Goal: Task Accomplishment & Management: Manage account settings

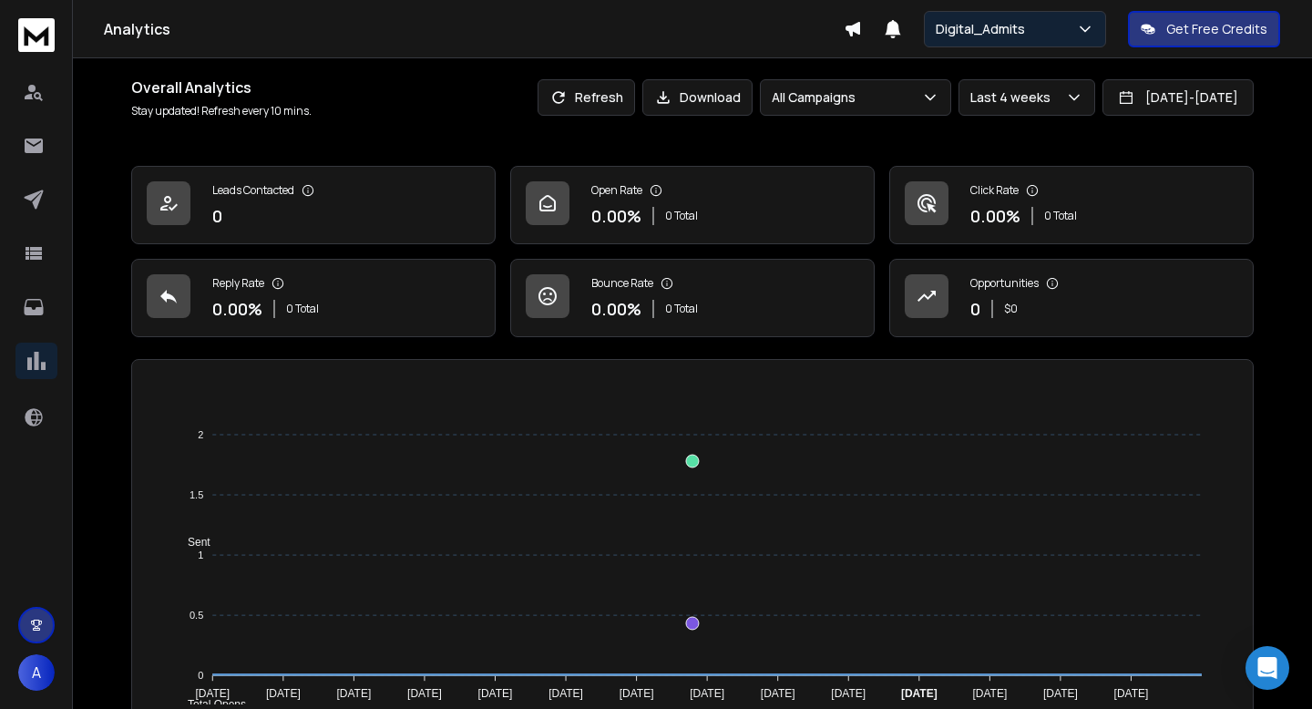
click at [985, 25] on p "Digital_Admits" at bounding box center [984, 29] width 97 height 18
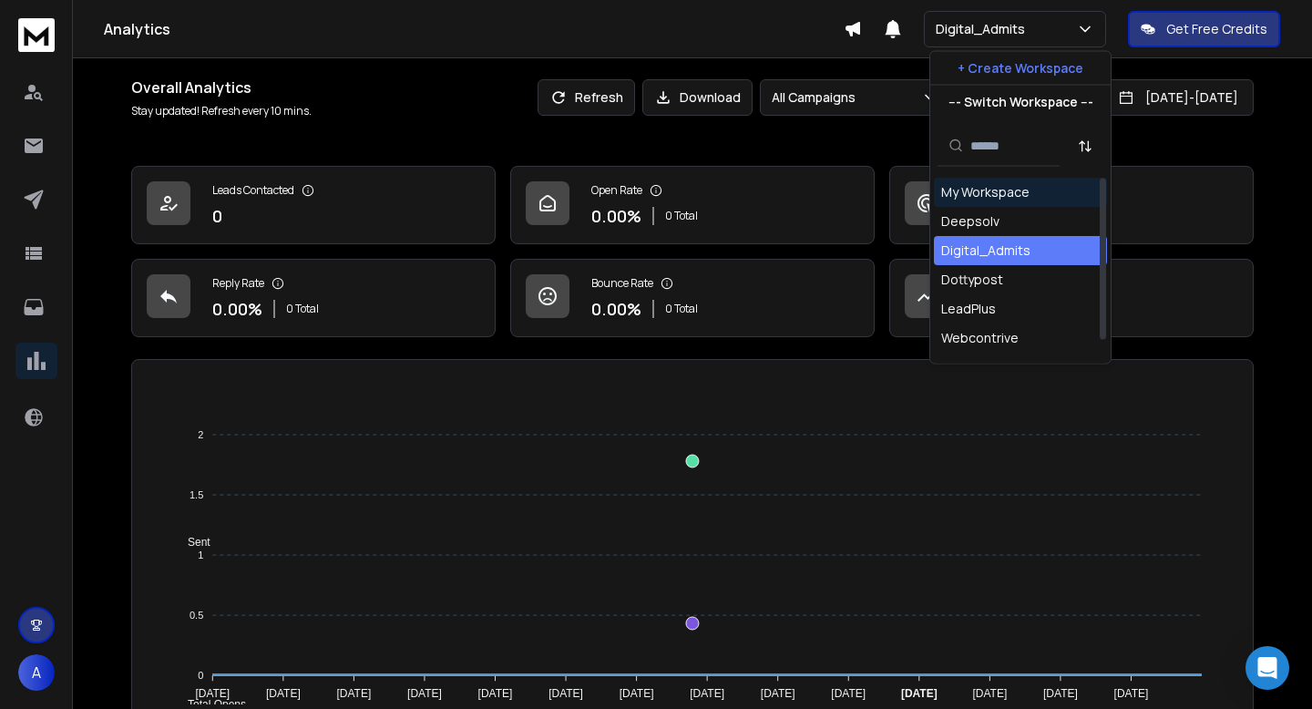
click at [975, 193] on div "My Workspace" at bounding box center [985, 192] width 88 height 18
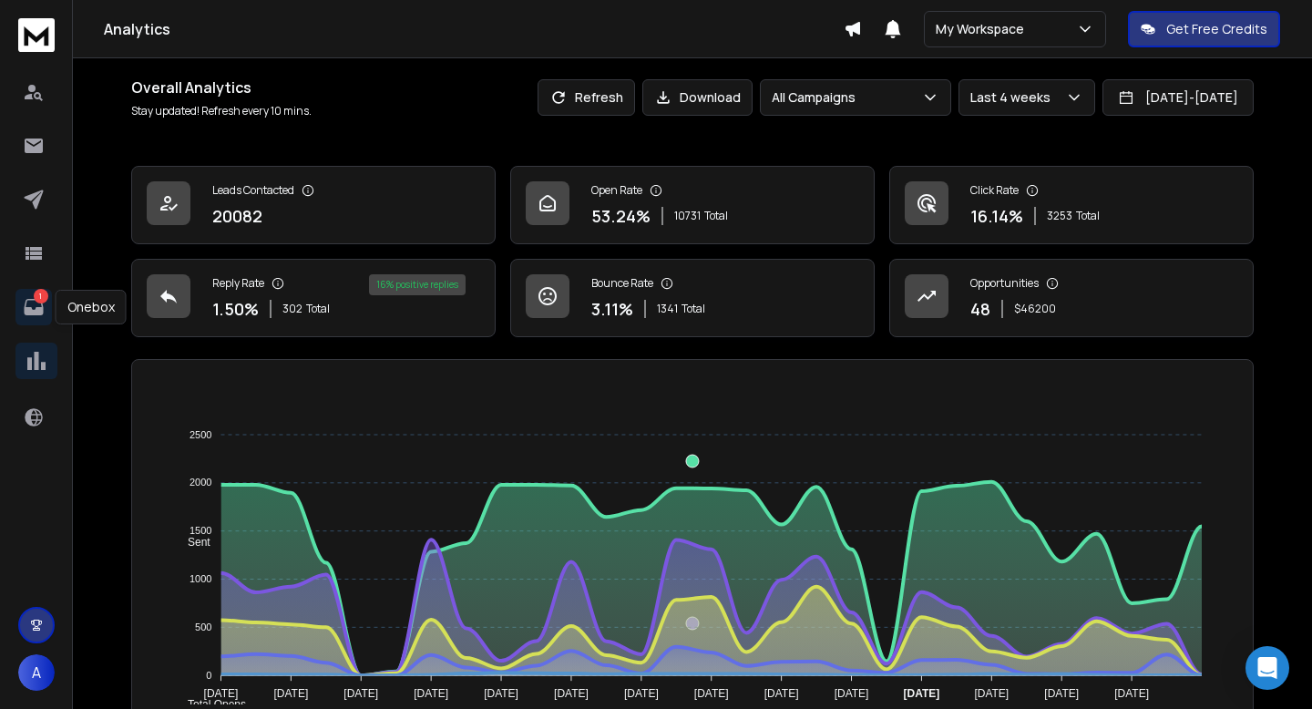
click at [33, 310] on icon at bounding box center [33, 307] width 19 height 16
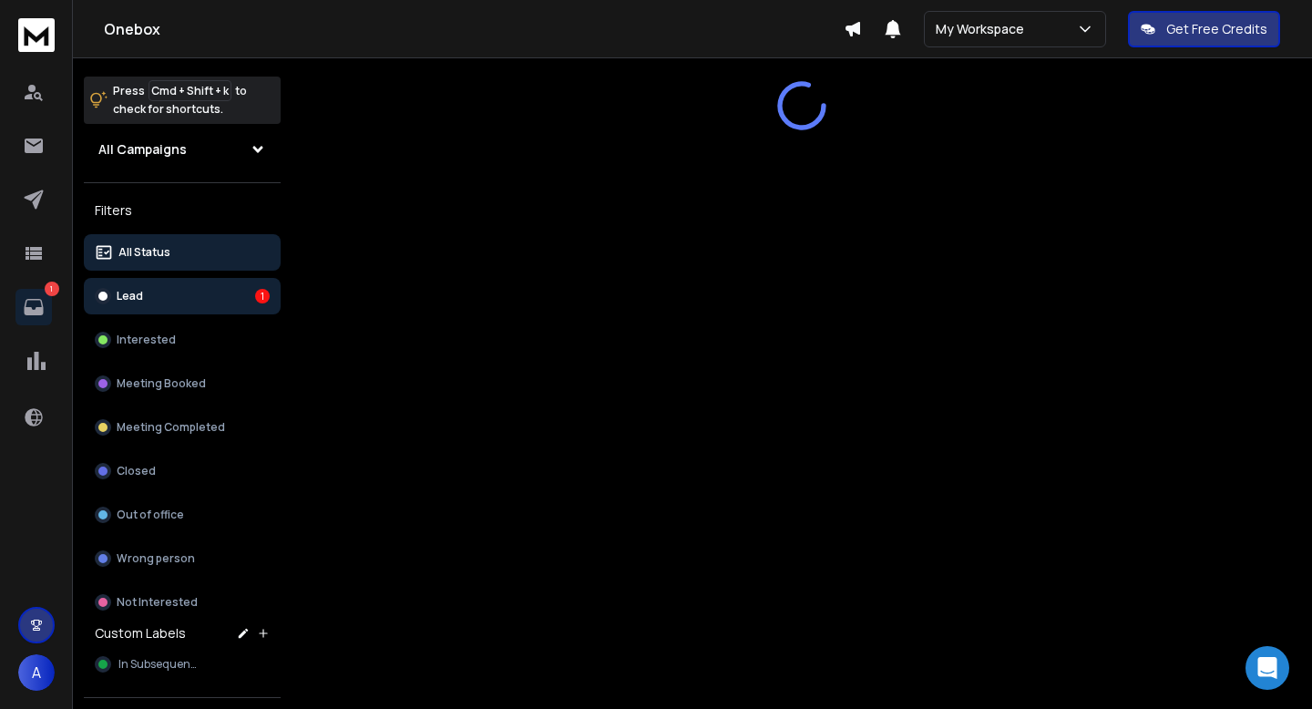
click at [192, 290] on button "Lead 1" at bounding box center [182, 296] width 197 height 36
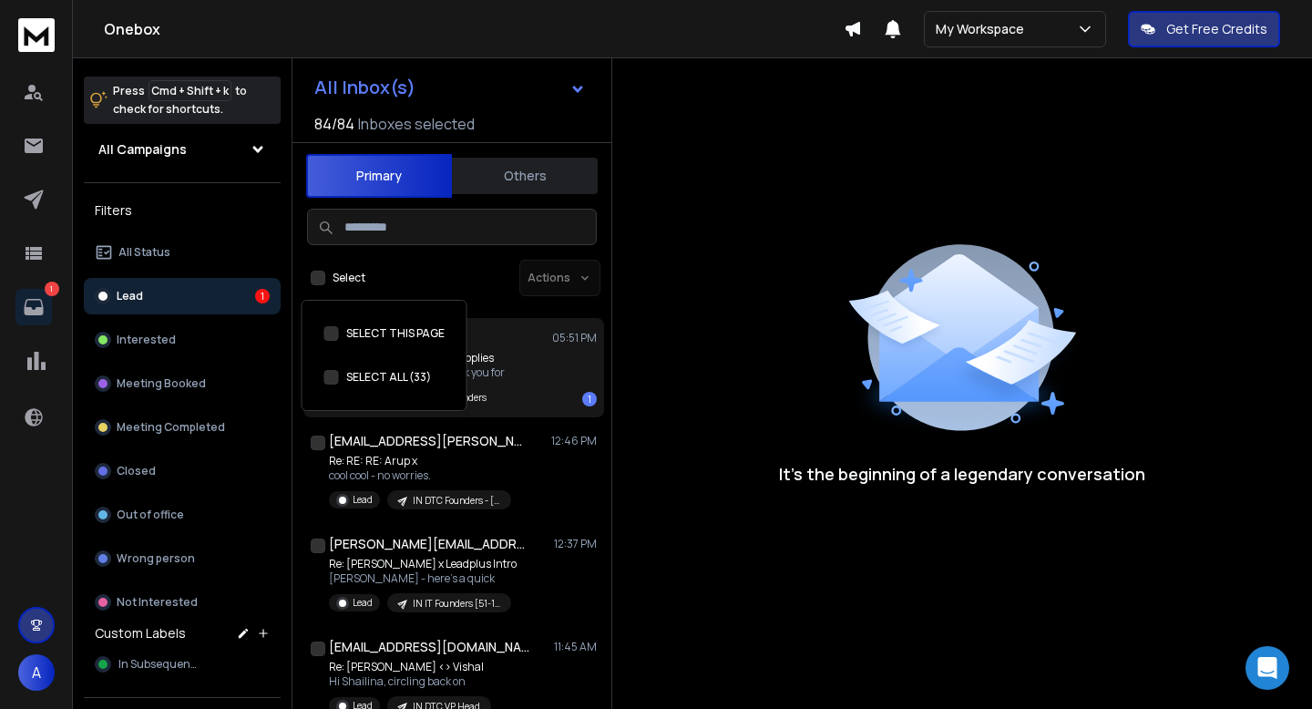
click at [537, 355] on div "RE: RE: Arabian Trading Supplies Hi Vishal, Thank you for Lead ME DTC Founders 1" at bounding box center [463, 379] width 268 height 56
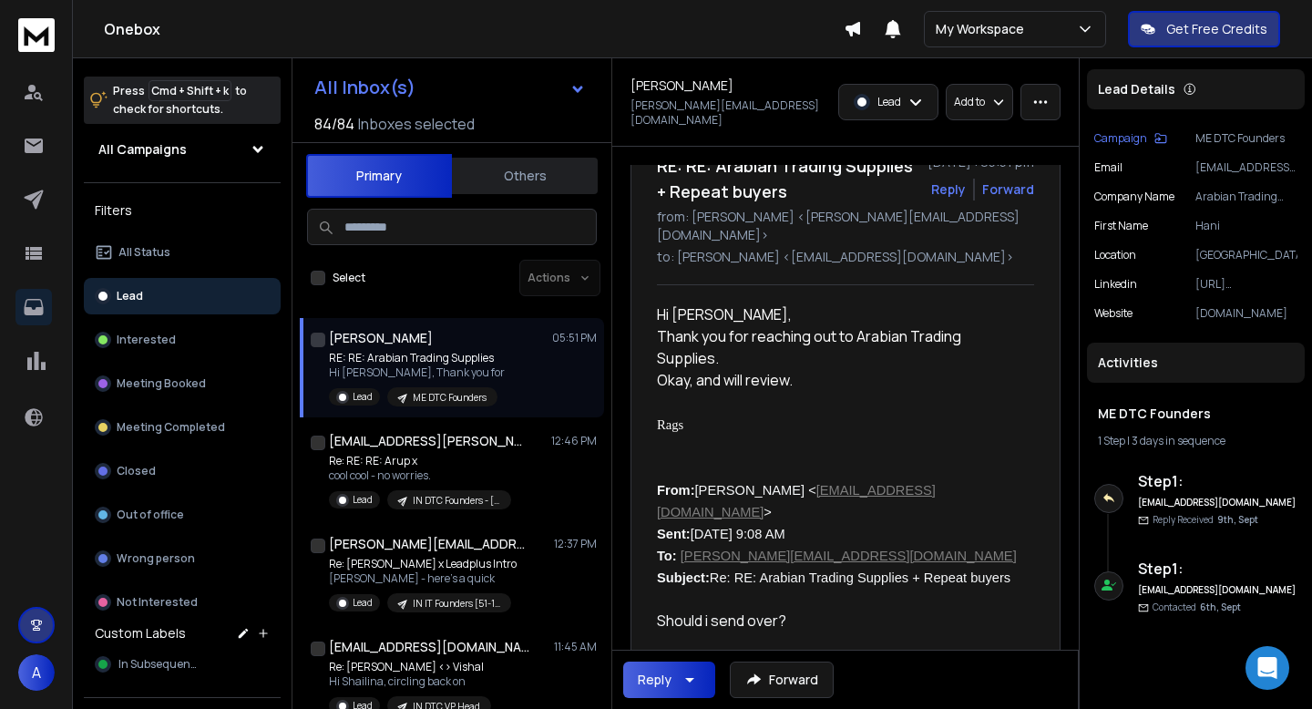
scroll to position [63, 0]
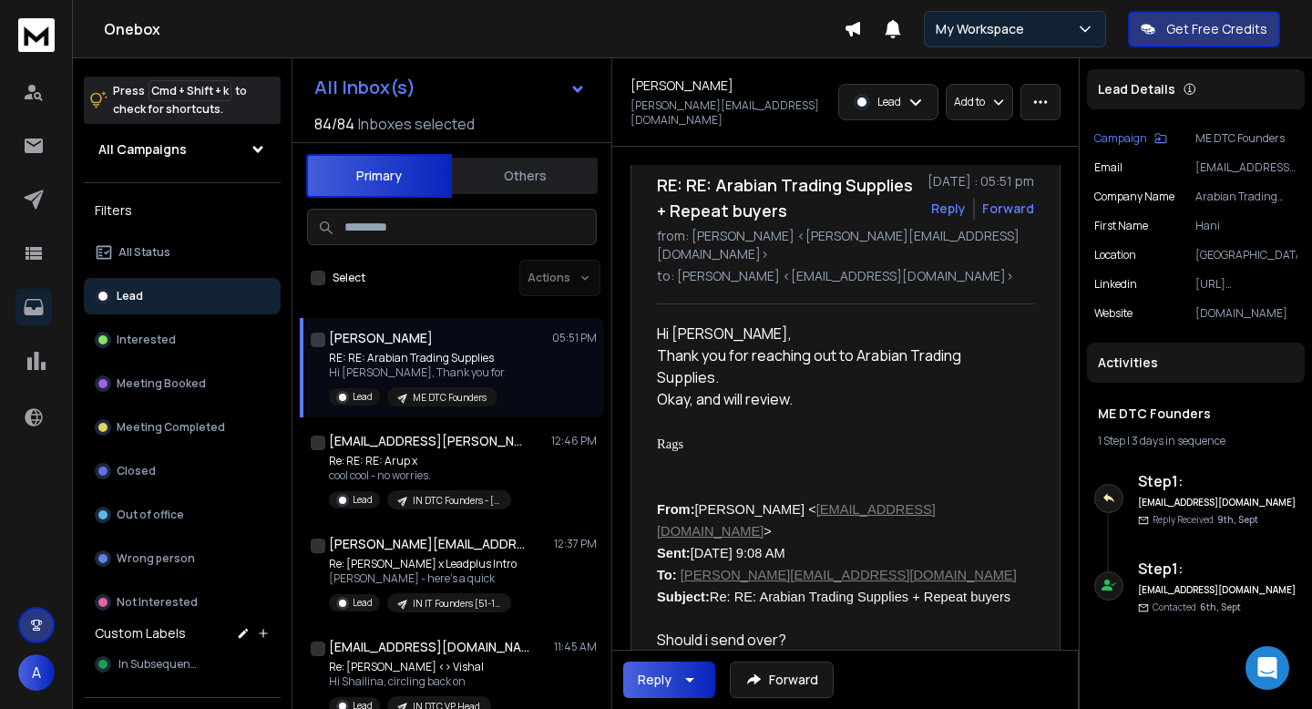
click at [983, 40] on button "My Workspace" at bounding box center [1015, 29] width 182 height 36
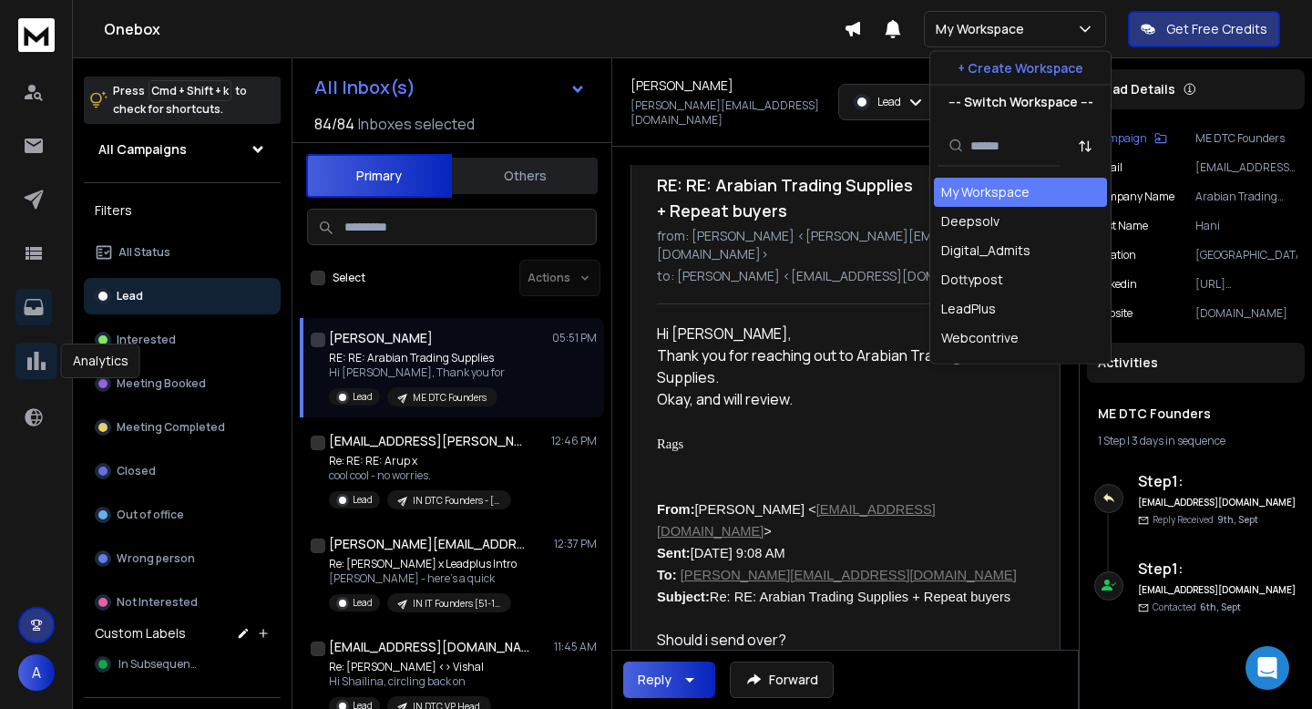
click at [34, 355] on icon at bounding box center [36, 361] width 18 height 18
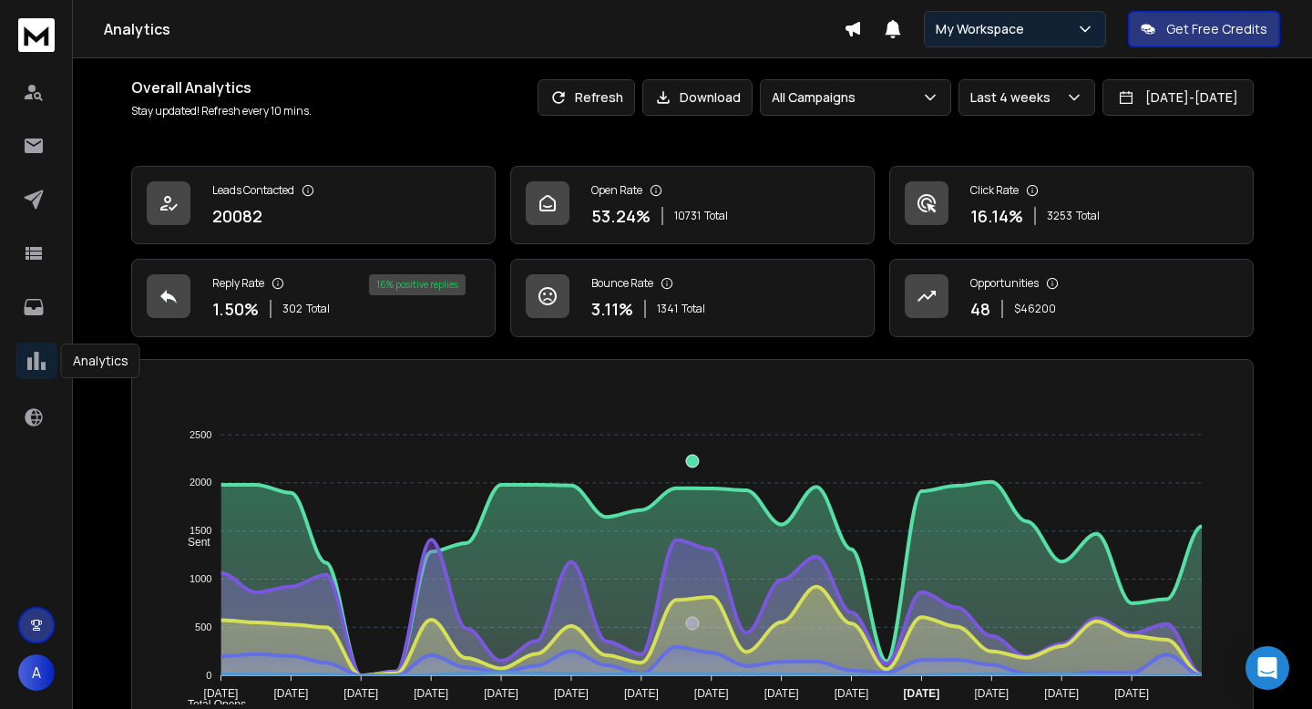
click at [1019, 42] on button "My Workspace" at bounding box center [1015, 29] width 182 height 36
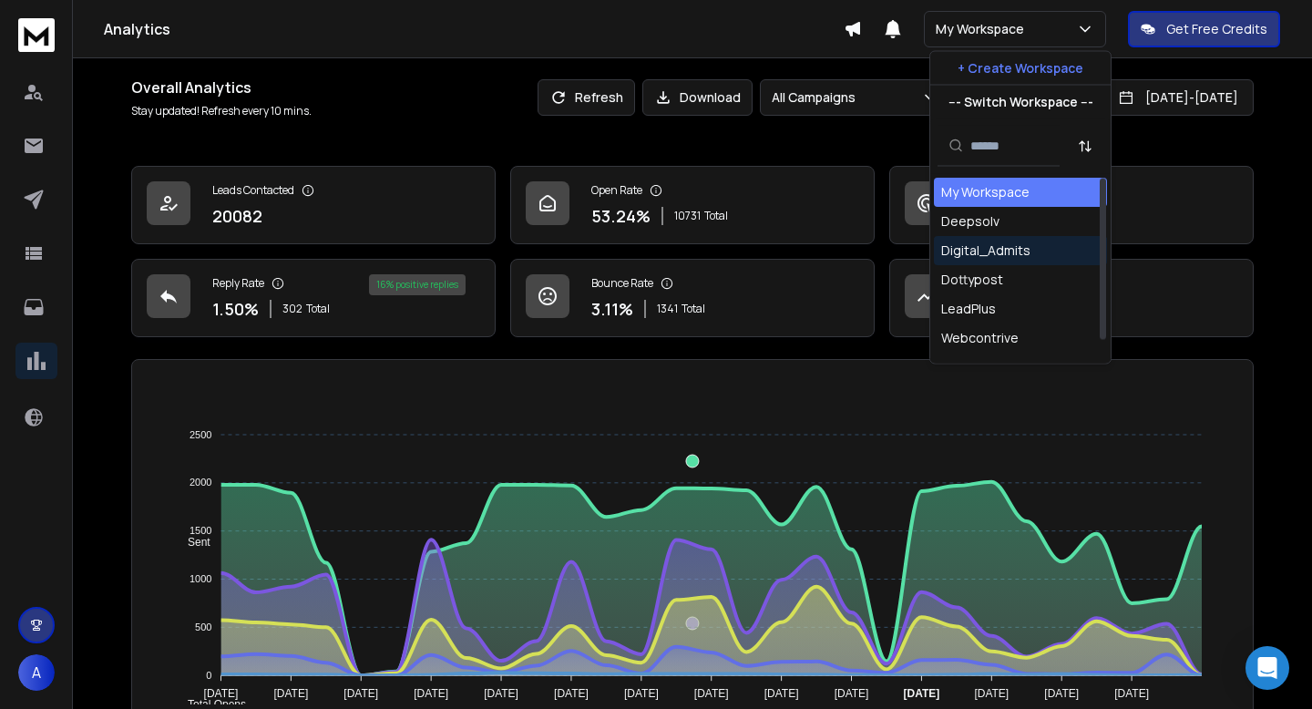
click at [984, 255] on div "Digital_Admits" at bounding box center [985, 250] width 89 height 18
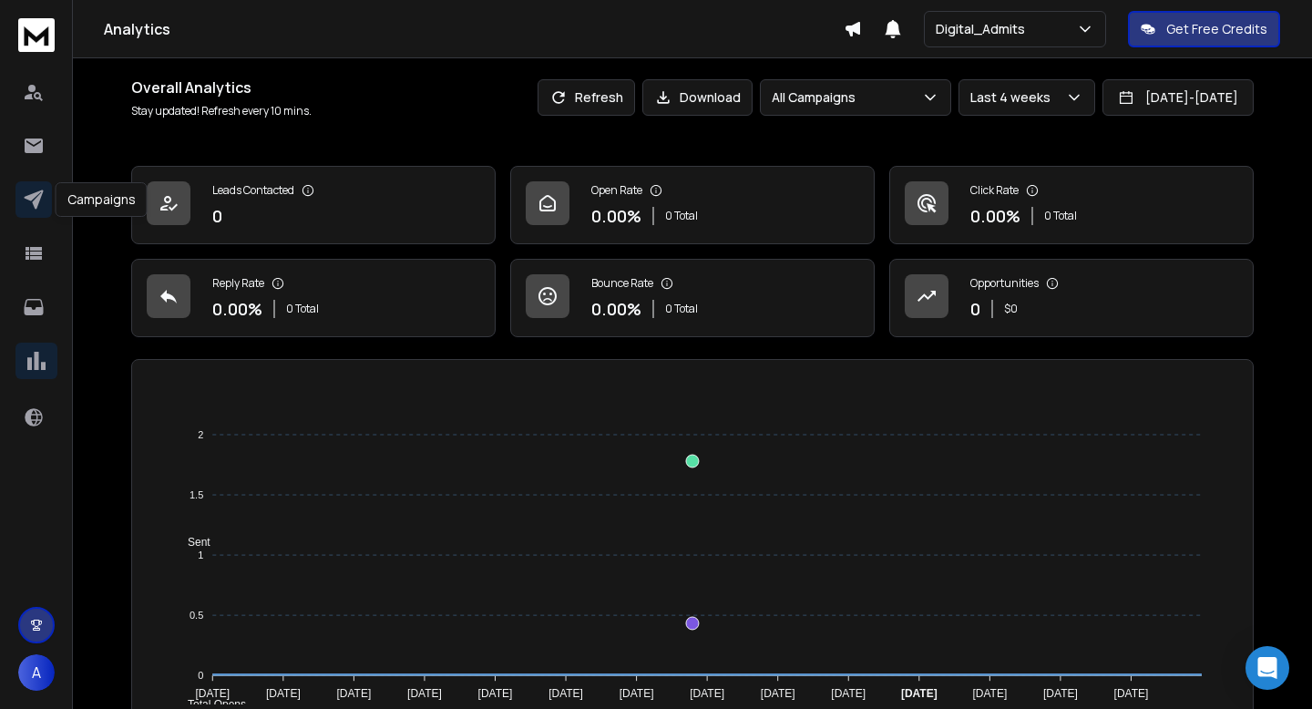
click at [37, 207] on icon at bounding box center [34, 200] width 22 height 22
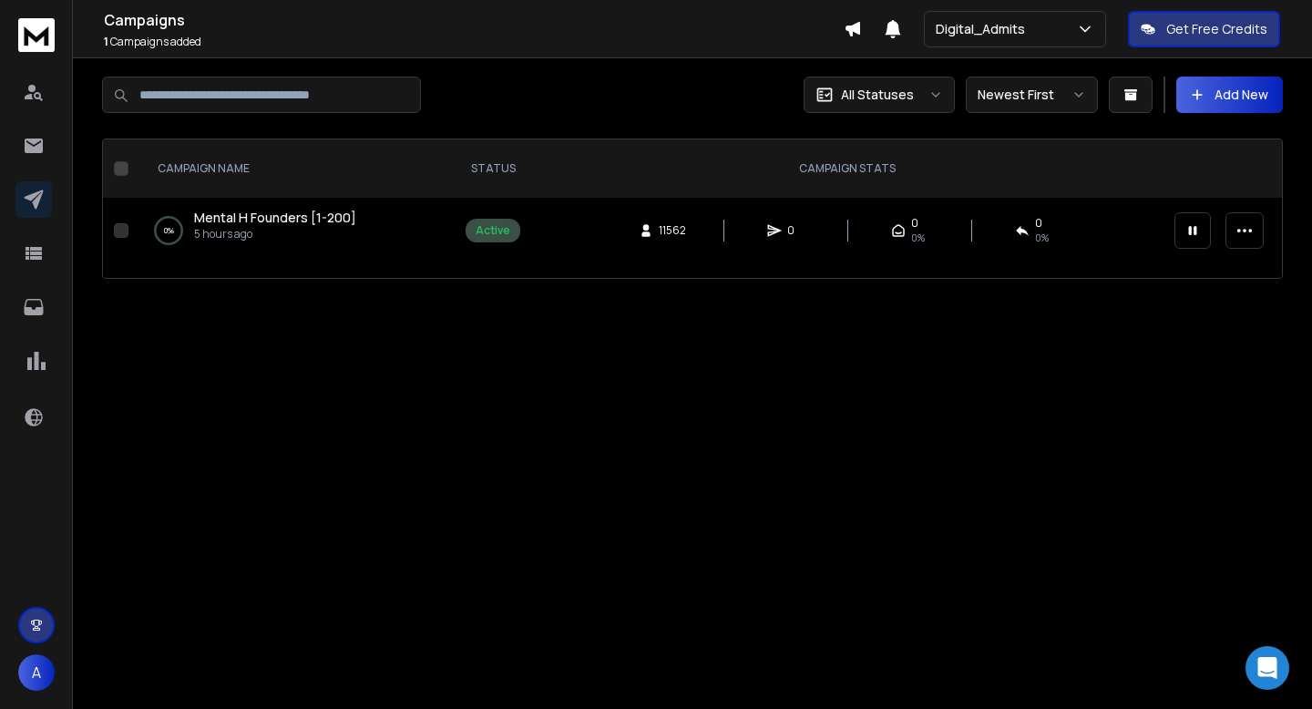
click at [321, 213] on span "Mental H Founders [1-200]" at bounding box center [275, 217] width 162 height 17
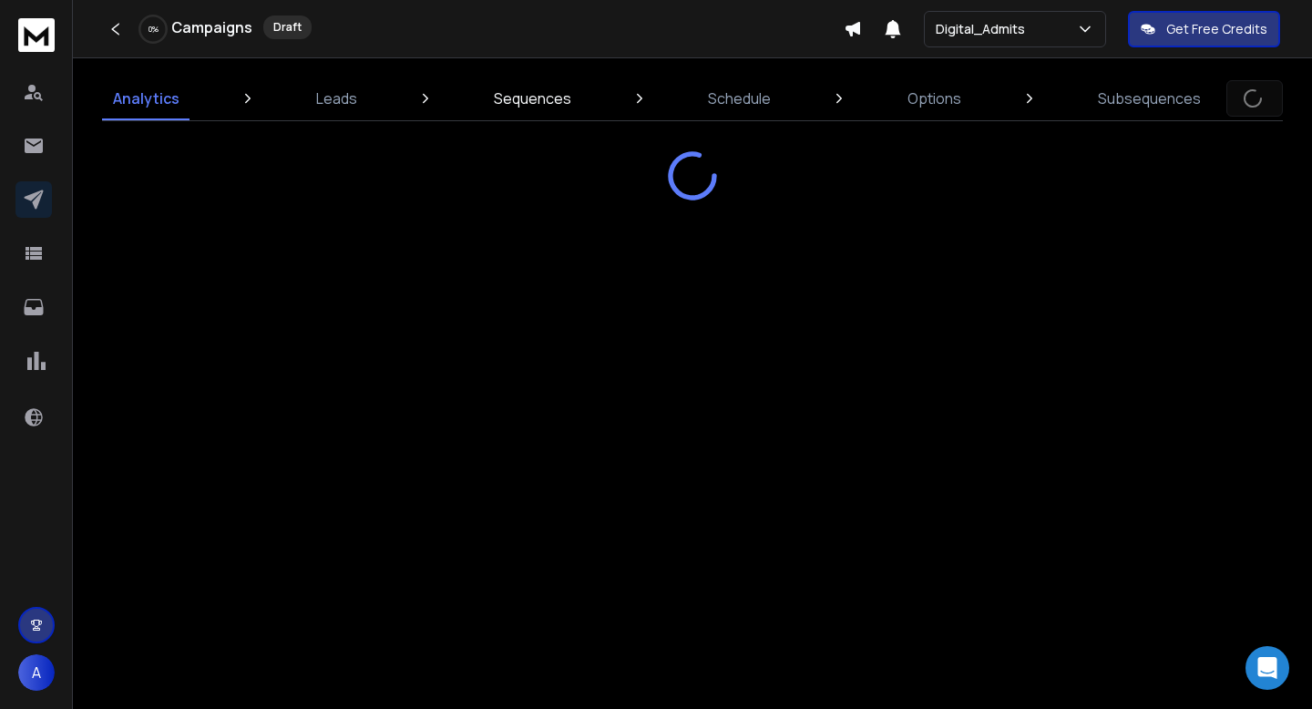
click at [512, 94] on p "Sequences" at bounding box center [532, 98] width 77 height 22
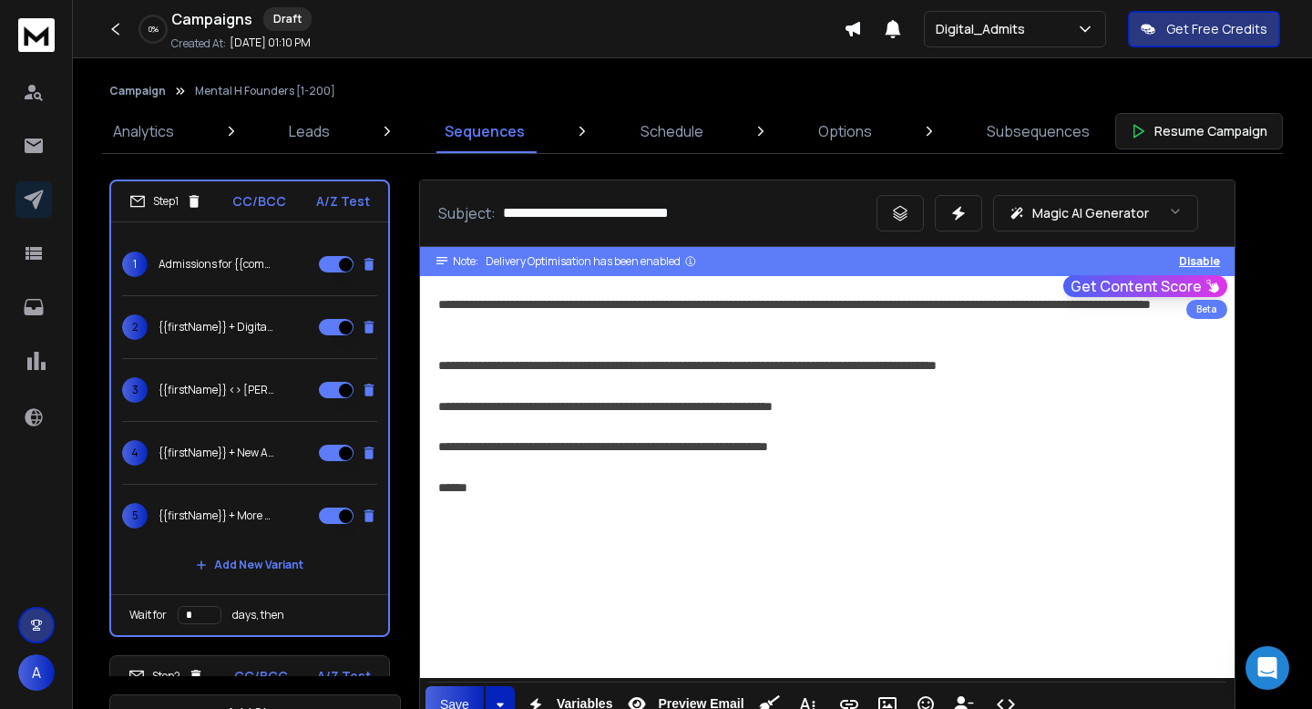
click at [551, 81] on div "Campaign Mental H Founders [1-200]" at bounding box center [692, 91] width 1181 height 29
click at [271, 323] on p "{{firstName}} + DigitalAdmits Intro" at bounding box center [216, 327] width 117 height 15
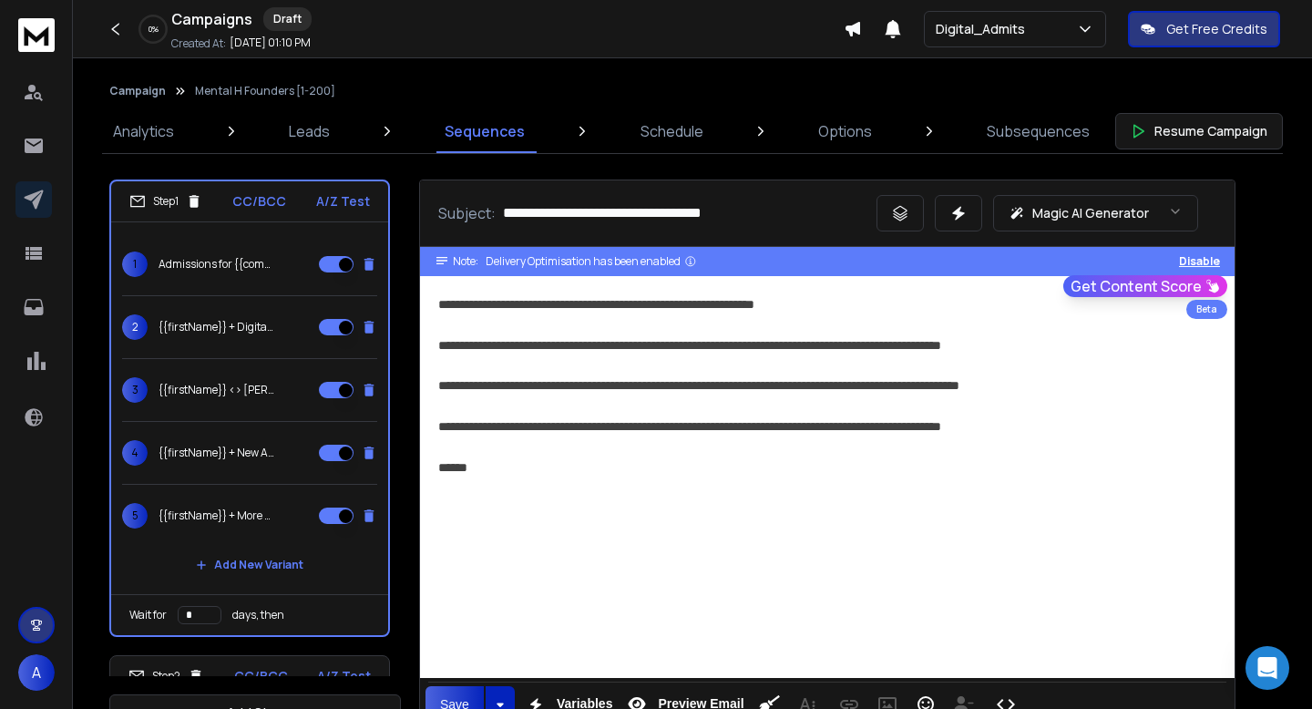
click at [243, 263] on p "Admissions for {{companyName}}" at bounding box center [216, 264] width 117 height 15
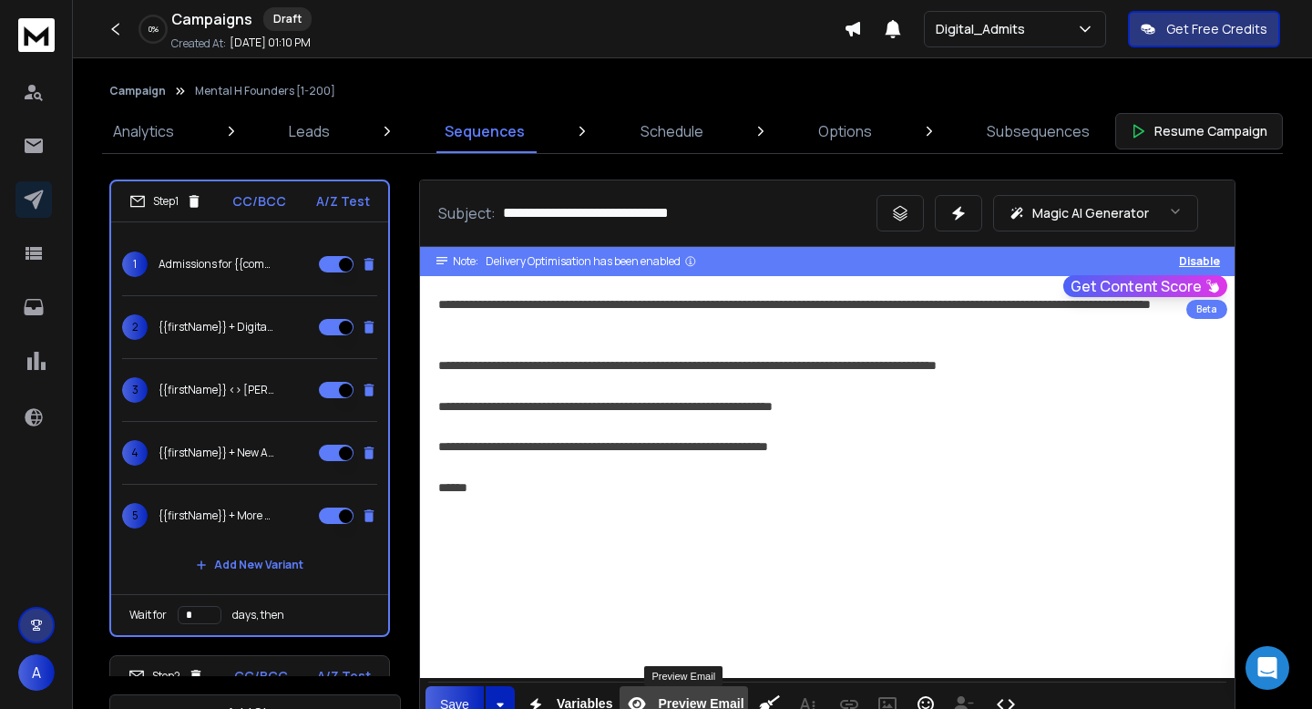
click at [699, 705] on span "Preview Email" at bounding box center [700, 703] width 93 height 15
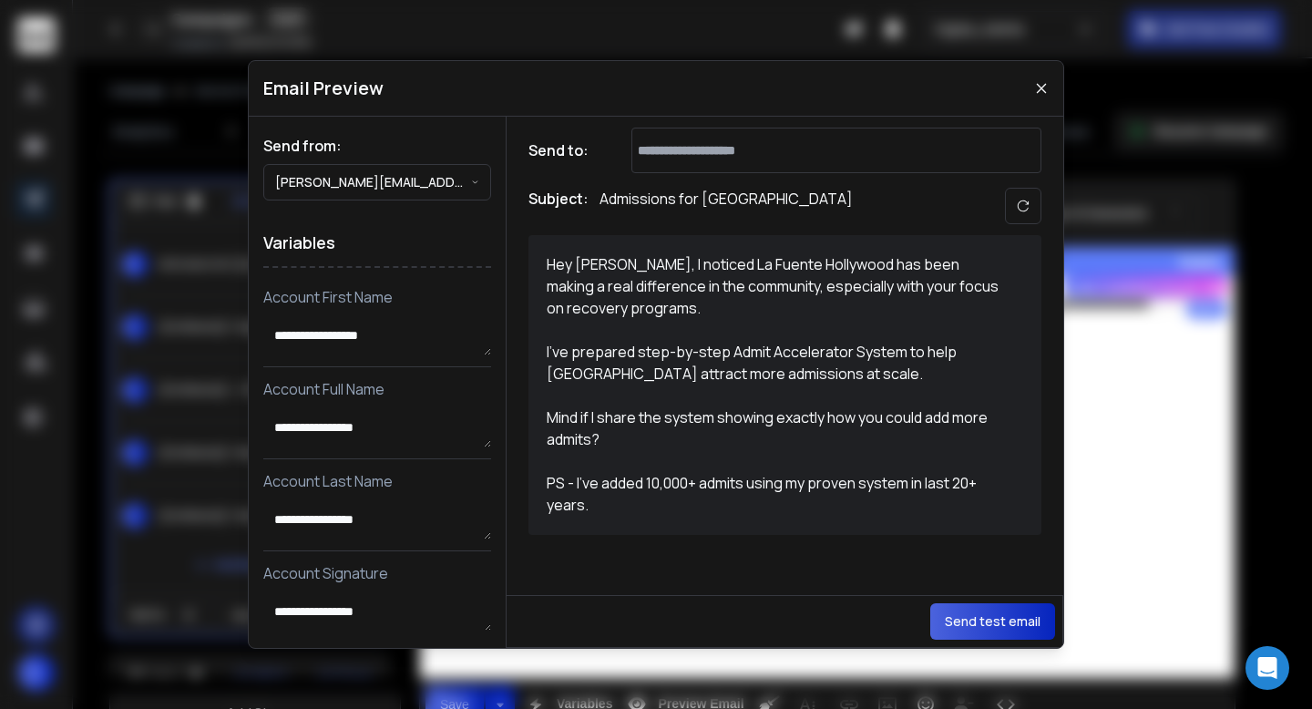
click at [1039, 87] on icon at bounding box center [1042, 89] width 10 height 10
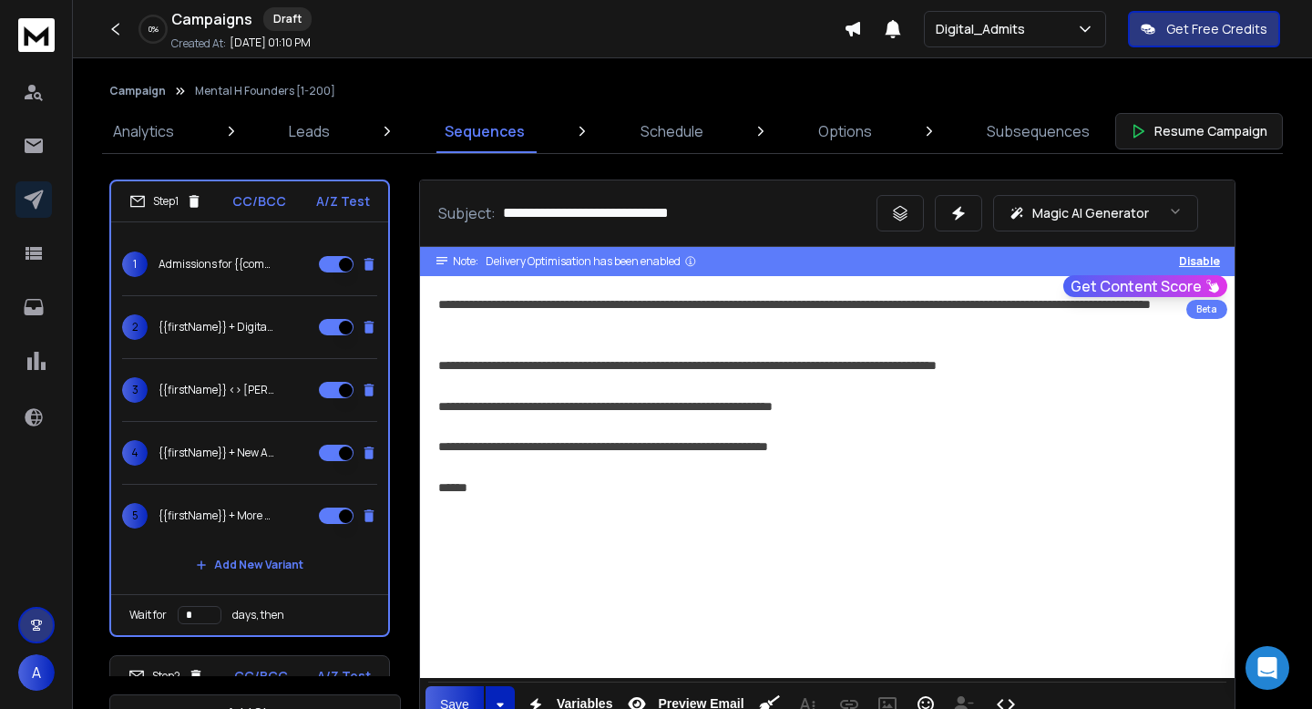
click at [178, 326] on p "{{firstName}} + DigitalAdmits Intro" at bounding box center [216, 327] width 117 height 15
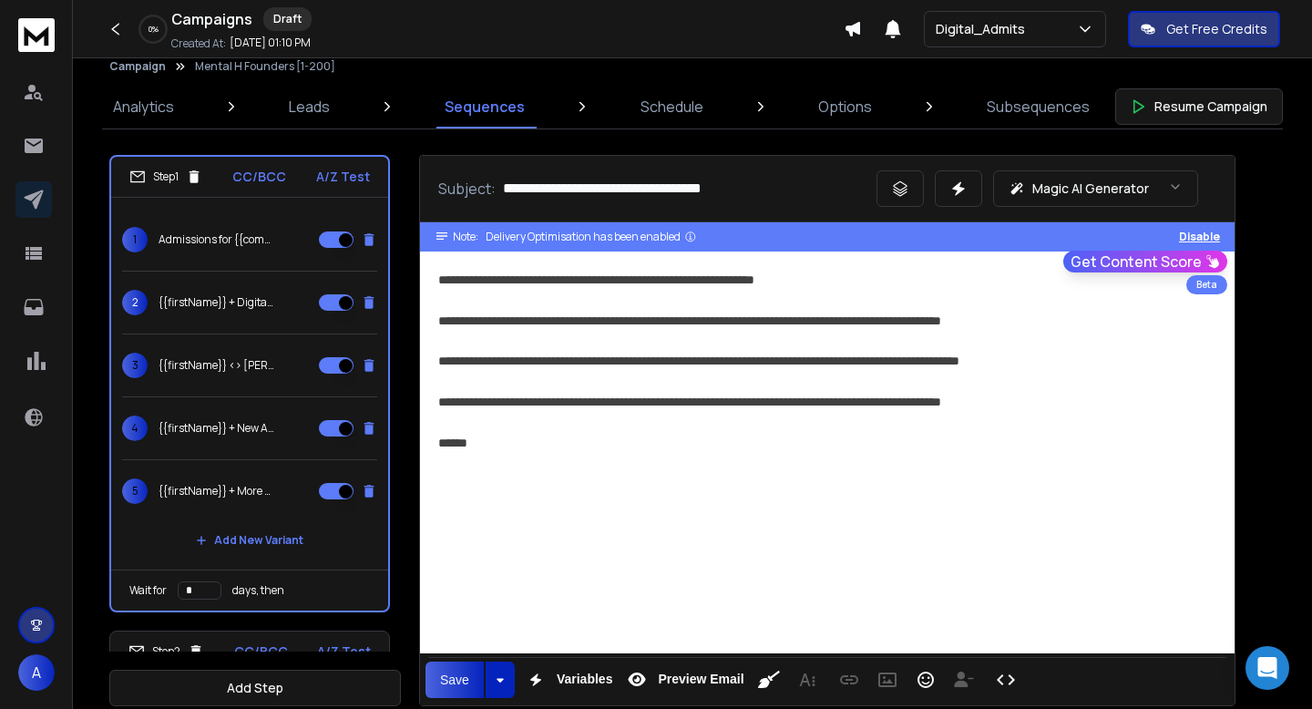
scroll to position [28, 0]
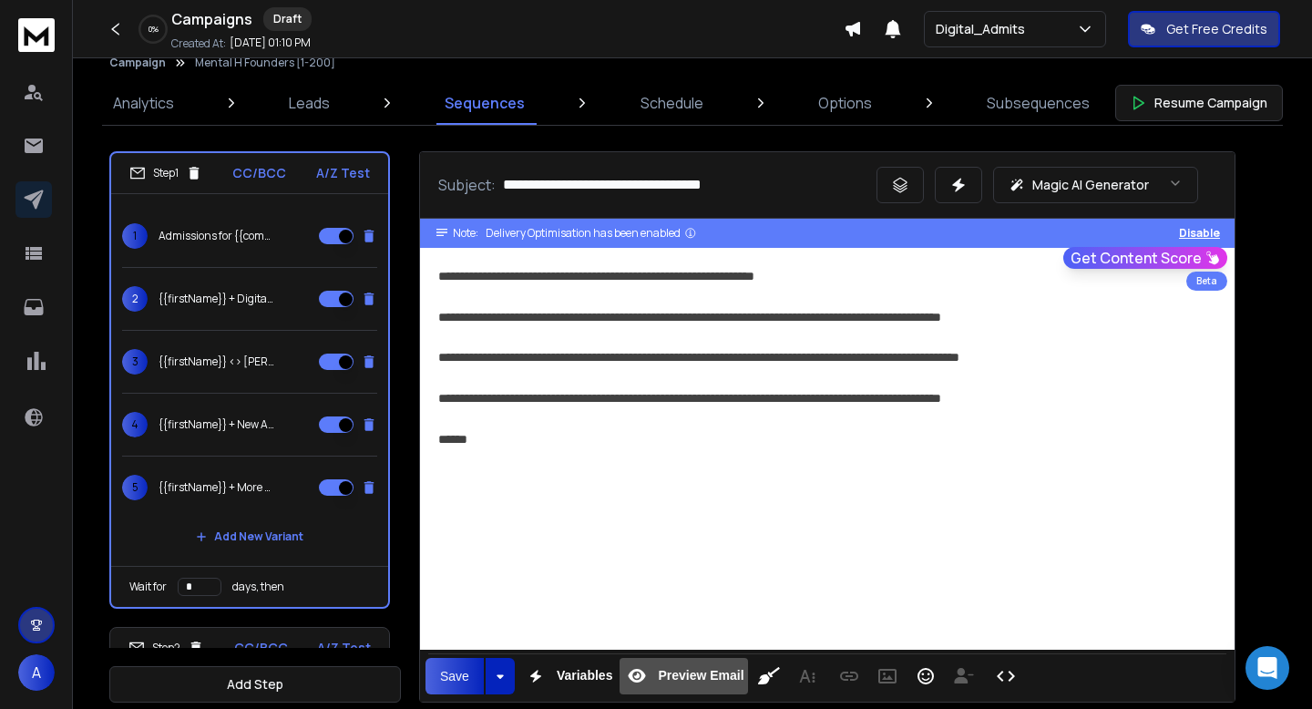
click at [665, 671] on span "Preview Email" at bounding box center [700, 675] width 93 height 15
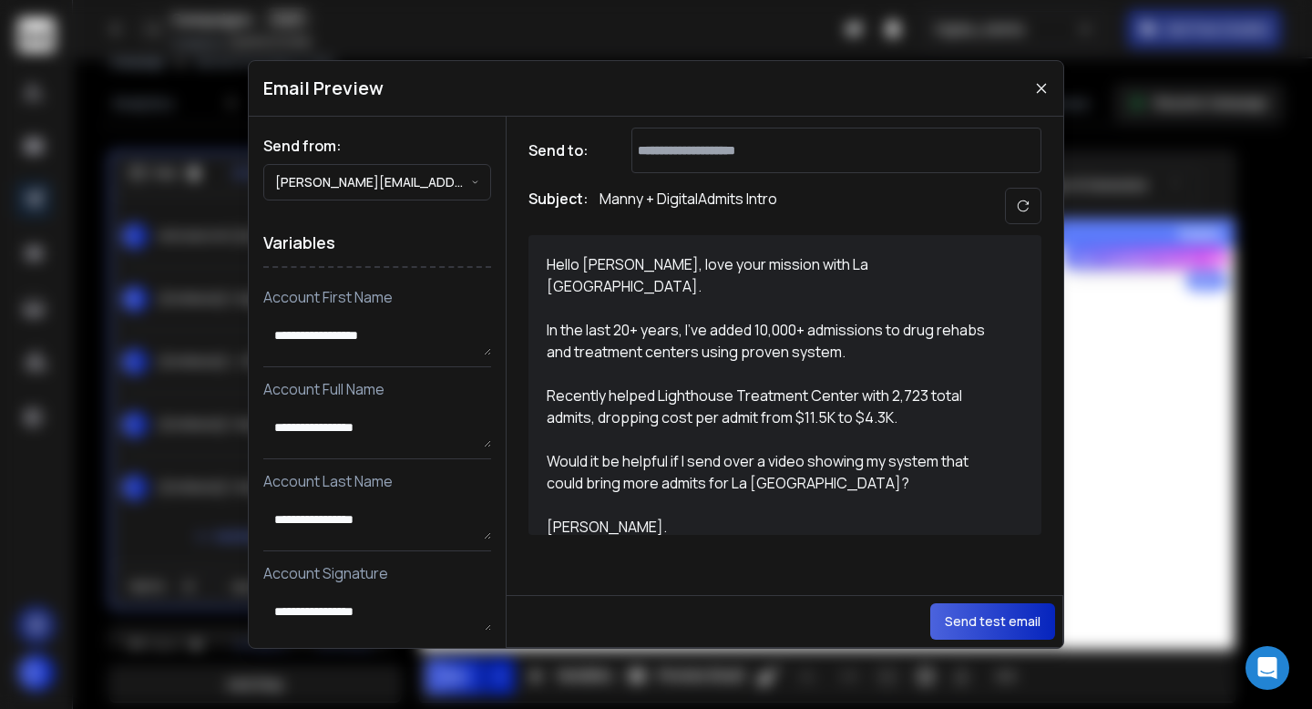
click at [1040, 87] on icon at bounding box center [1041, 88] width 15 height 15
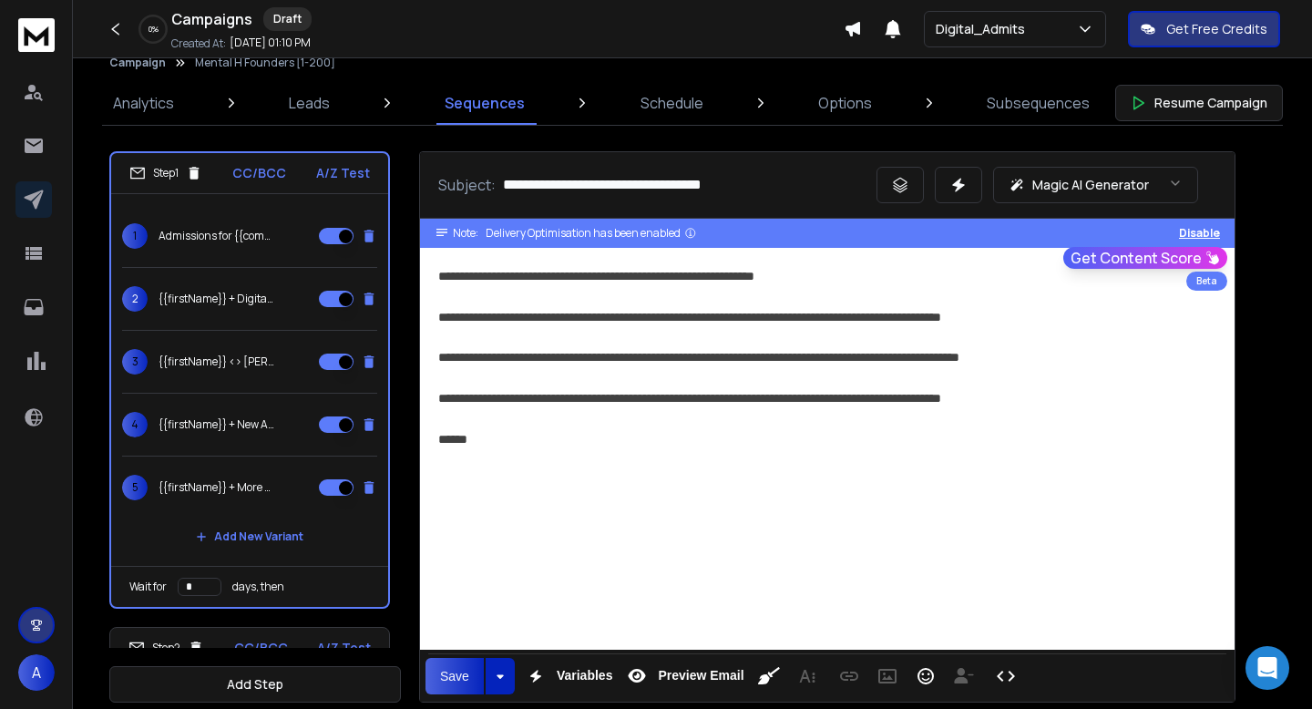
click at [247, 366] on p "{{firstName}} <> Tyler" at bounding box center [216, 361] width 117 height 15
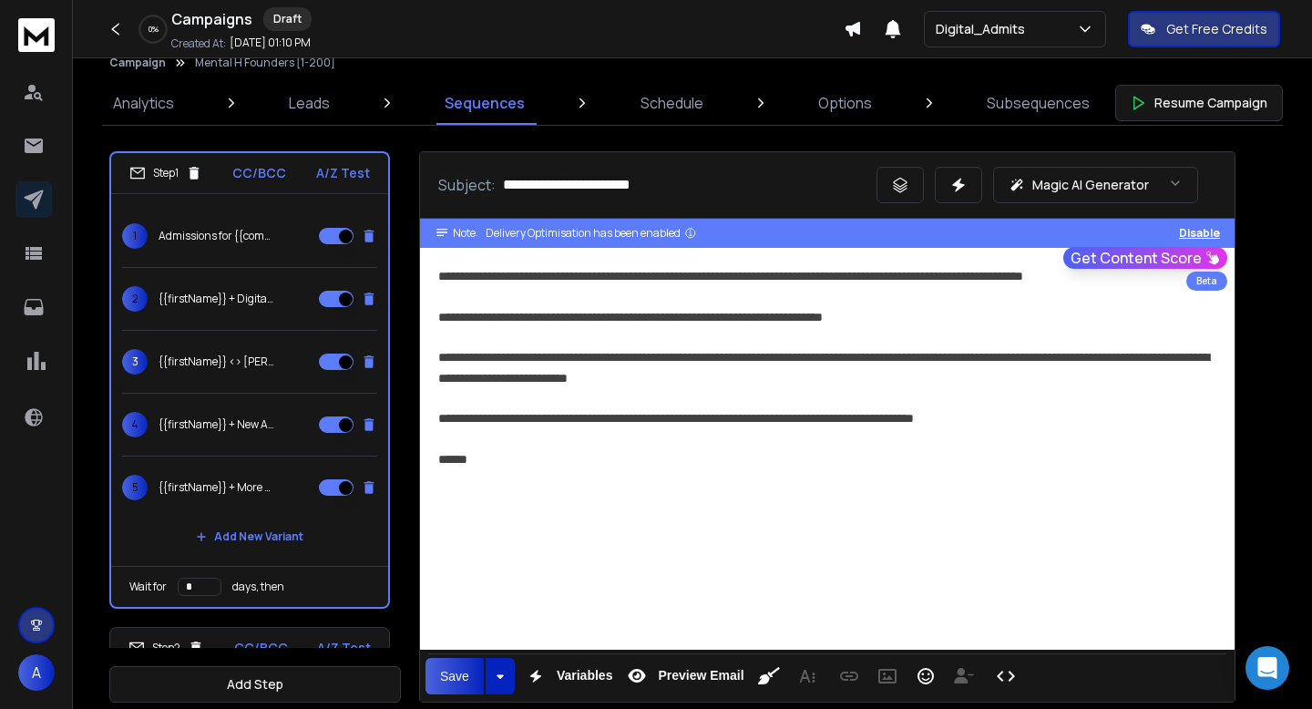
click at [233, 432] on div "4 {{firstName}} + New Admissions?" at bounding box center [198, 425] width 153 height 26
type input "**********"
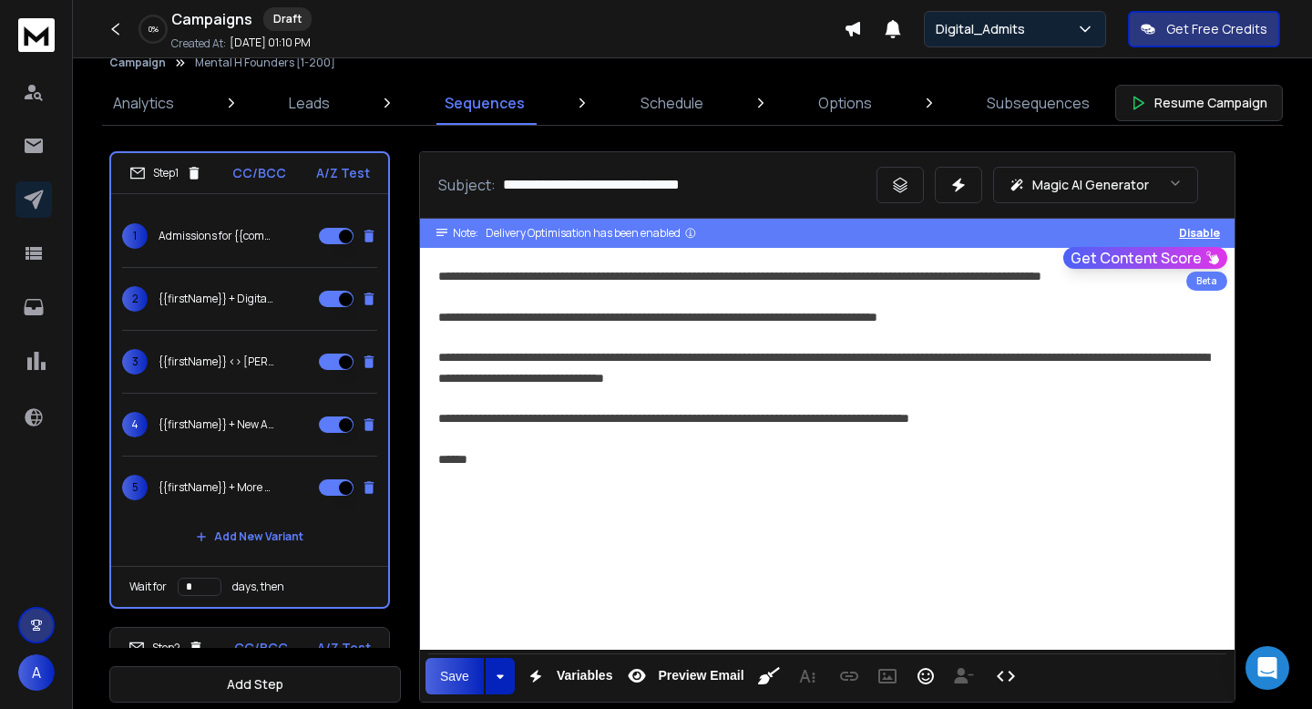
click at [969, 34] on p "Digital_Admits" at bounding box center [984, 29] width 97 height 18
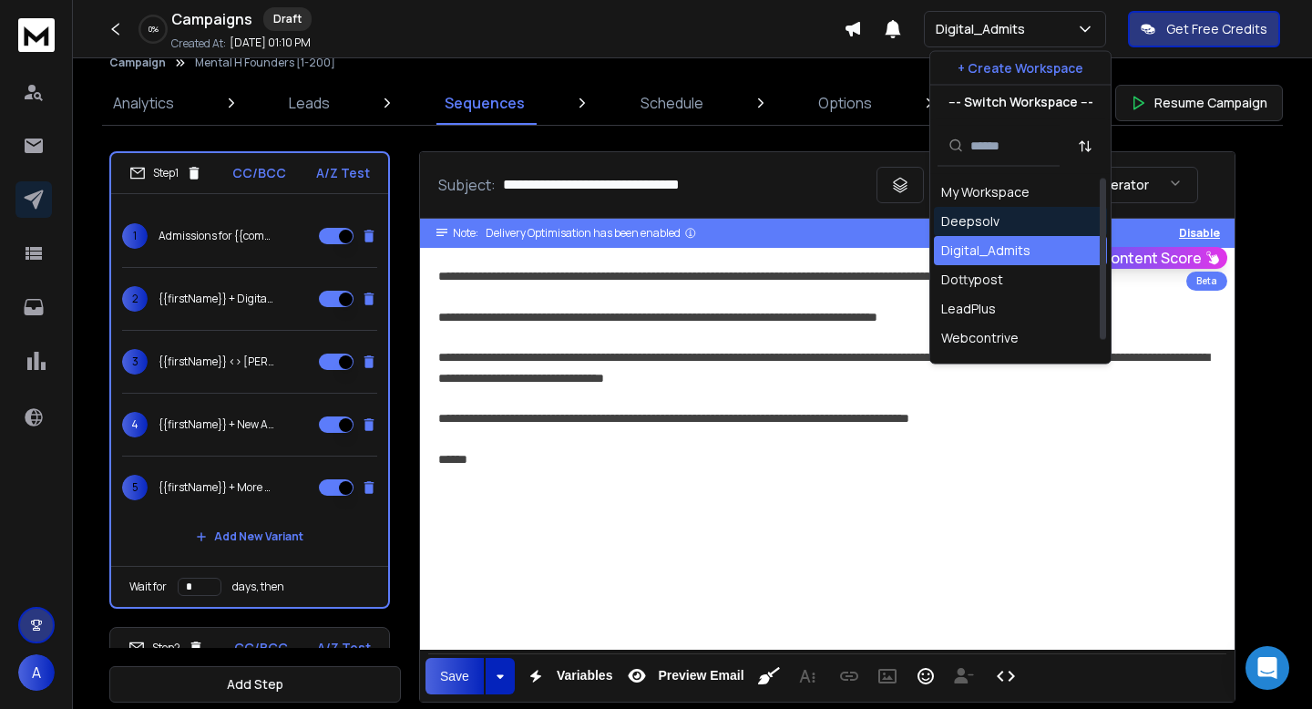
click at [974, 218] on div "Deepsolv" at bounding box center [970, 221] width 58 height 18
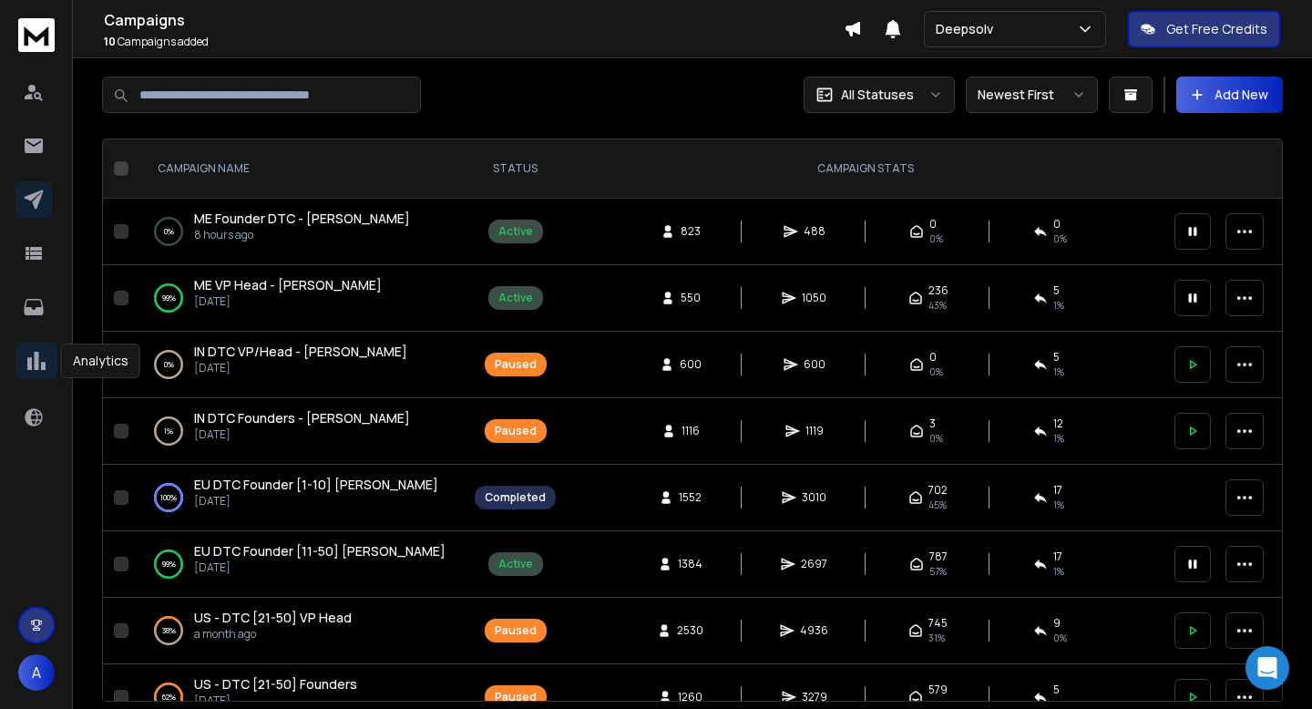
click at [35, 364] on icon at bounding box center [36, 361] width 18 height 18
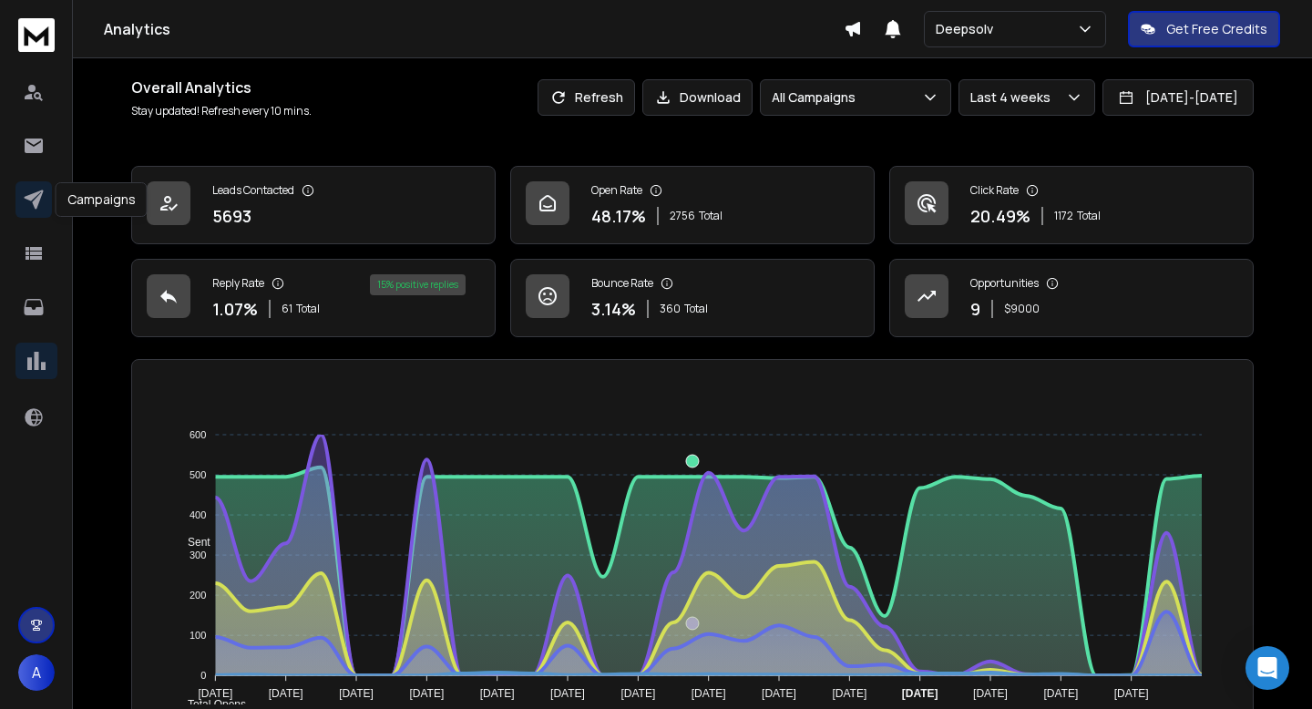
click at [23, 200] on icon at bounding box center [34, 200] width 22 height 22
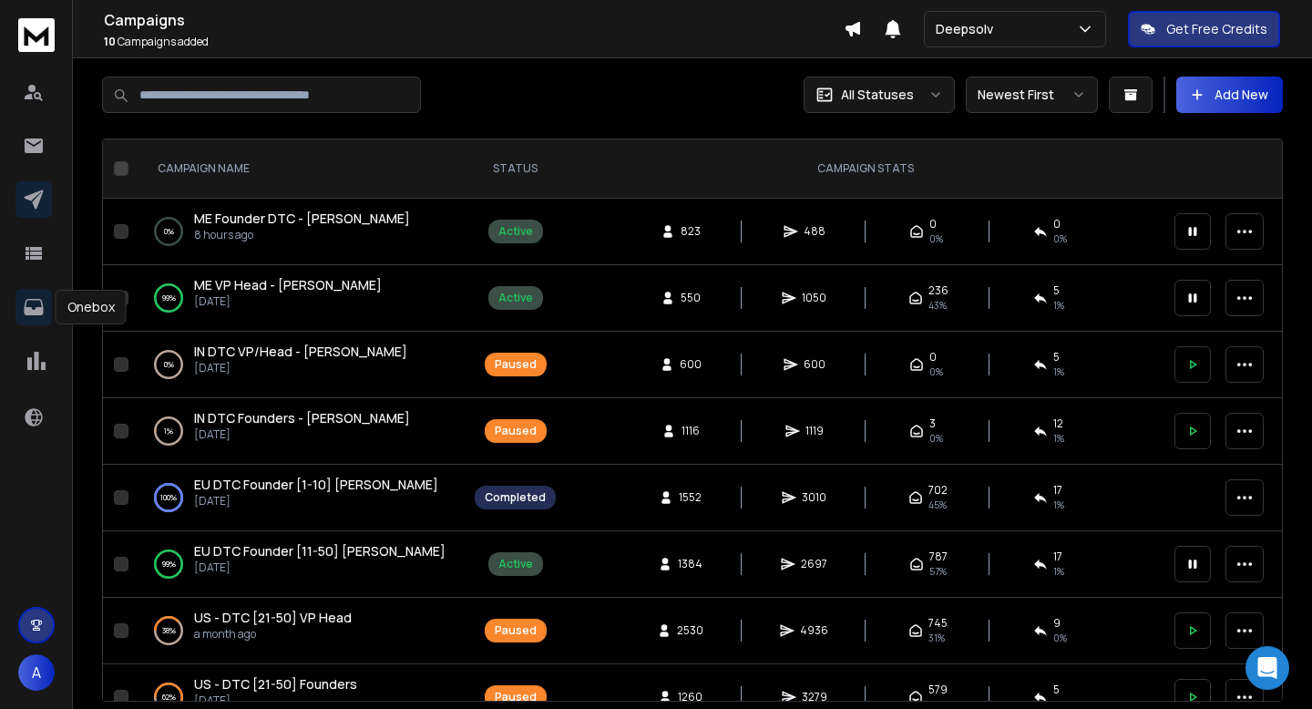
click at [36, 312] on icon at bounding box center [33, 307] width 19 height 16
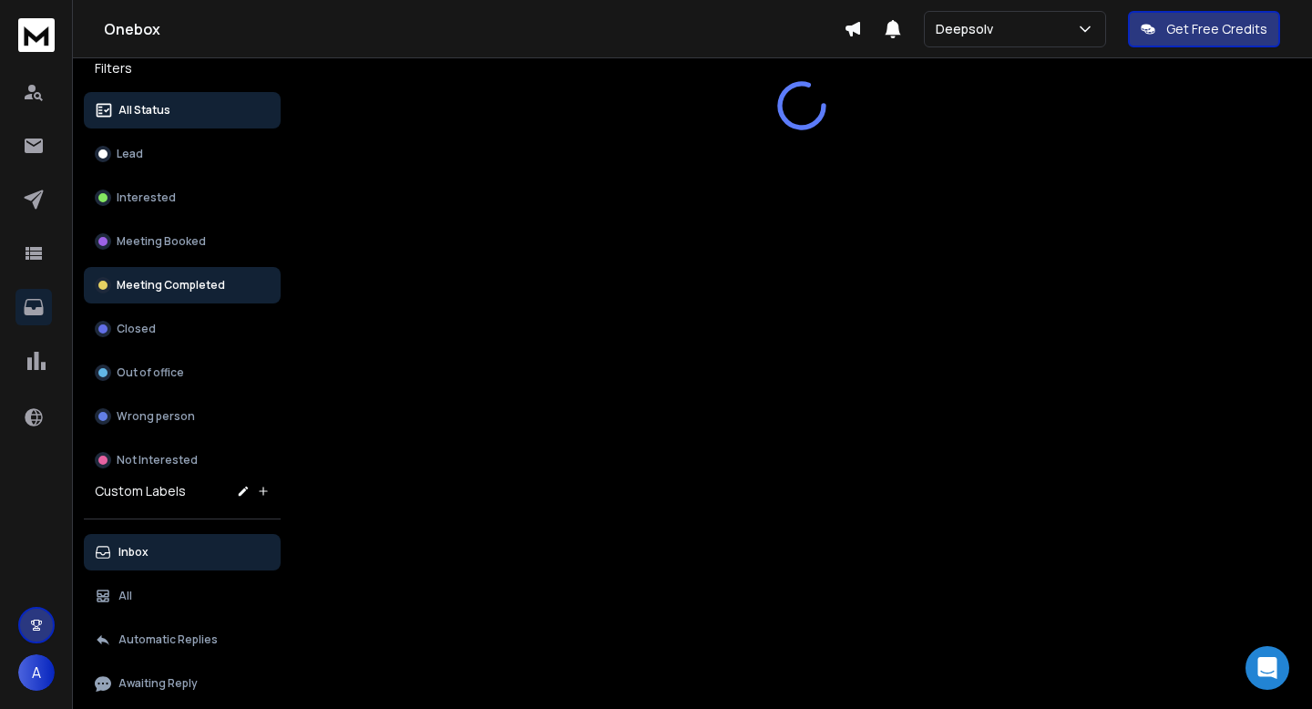
scroll to position [295, 0]
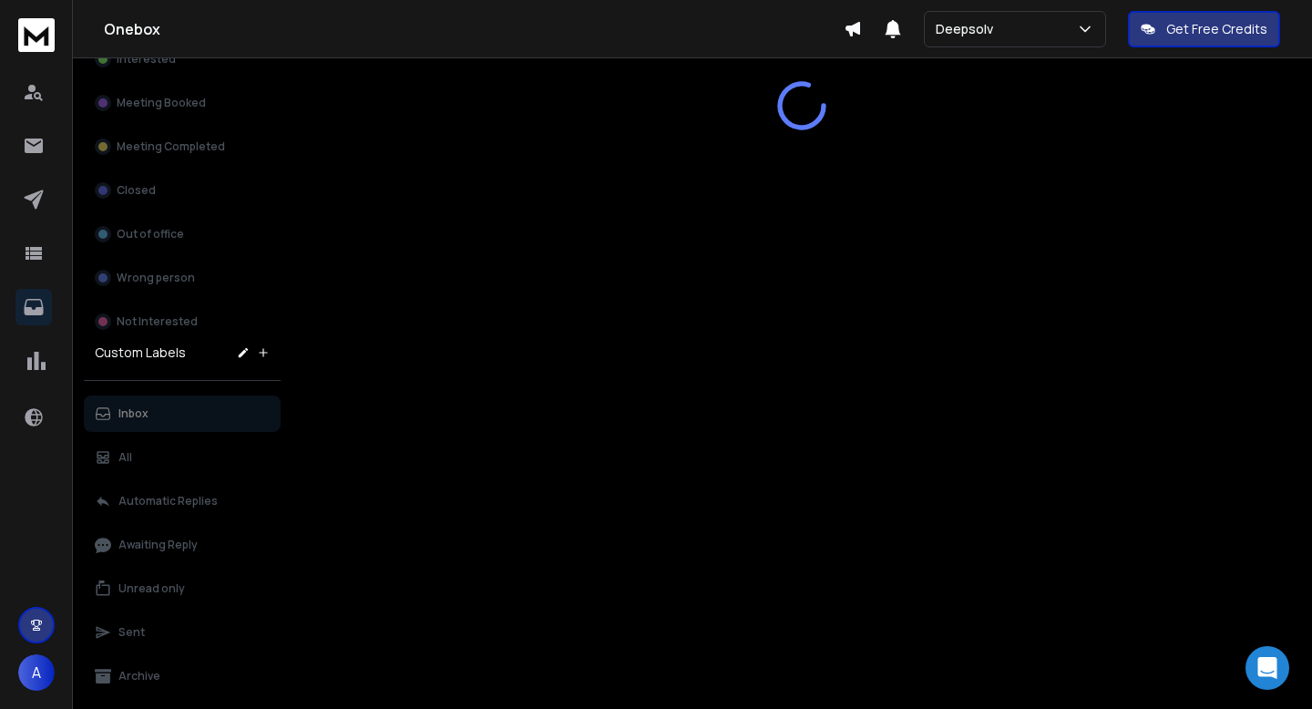
click at [124, 620] on div "Inbox All Automatic Replies Awaiting Reply Unread only Sent Archive" at bounding box center [182, 544] width 197 height 299
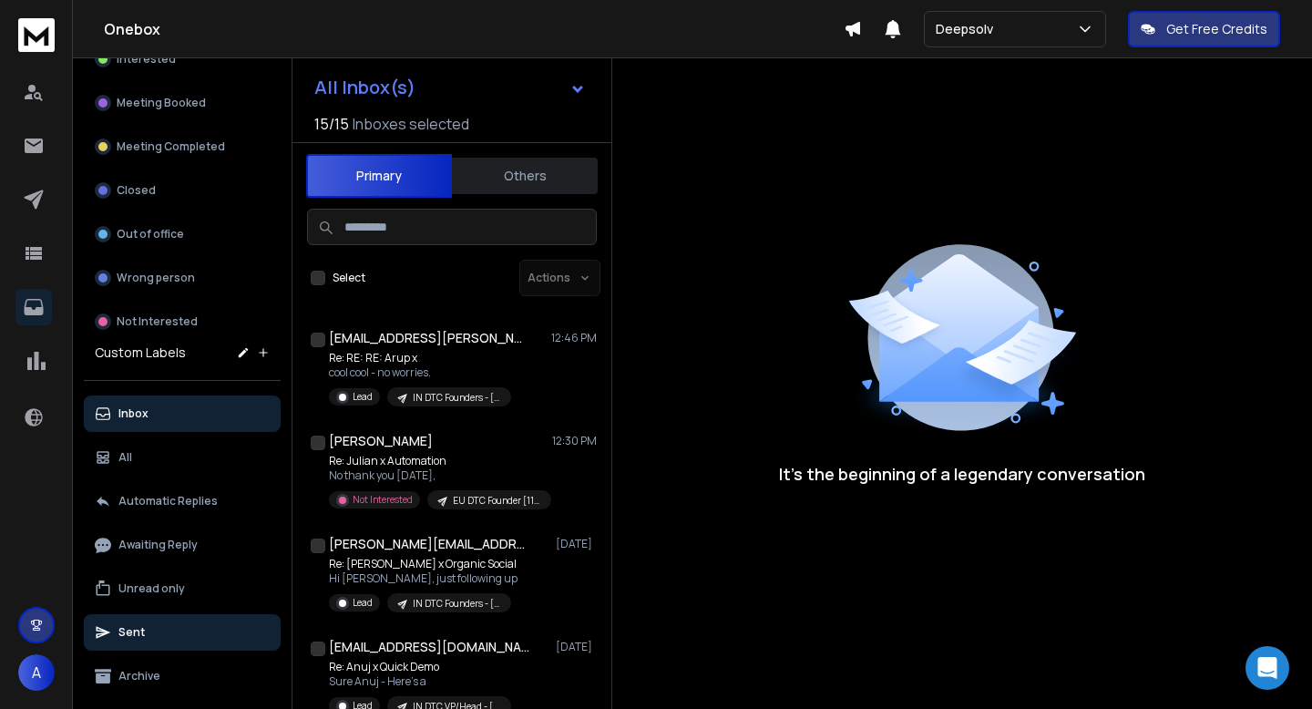
click at [124, 625] on p "Sent" at bounding box center [131, 632] width 26 height 15
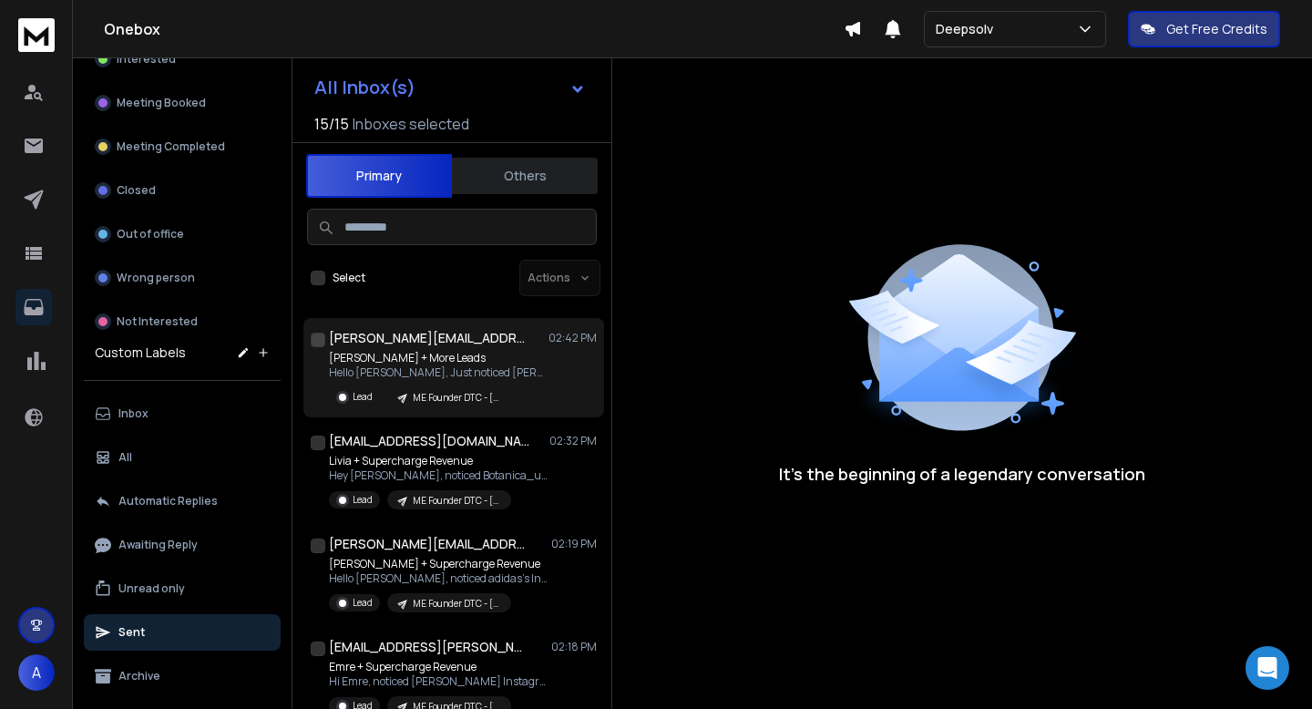
click at [529, 371] on div "[PERSON_NAME] + More Leads Hello [PERSON_NAME], Just noticed [PERSON_NAME]'s Le…" at bounding box center [463, 379] width 268 height 56
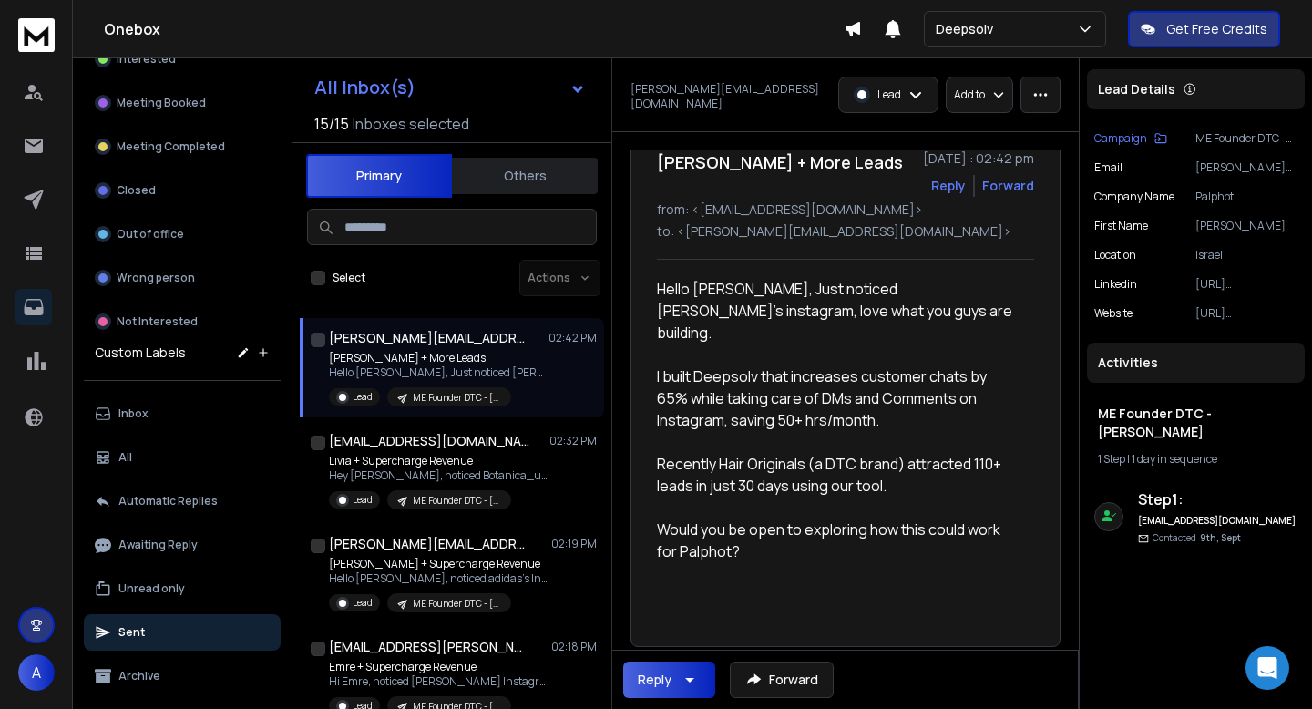
scroll to position [73, 0]
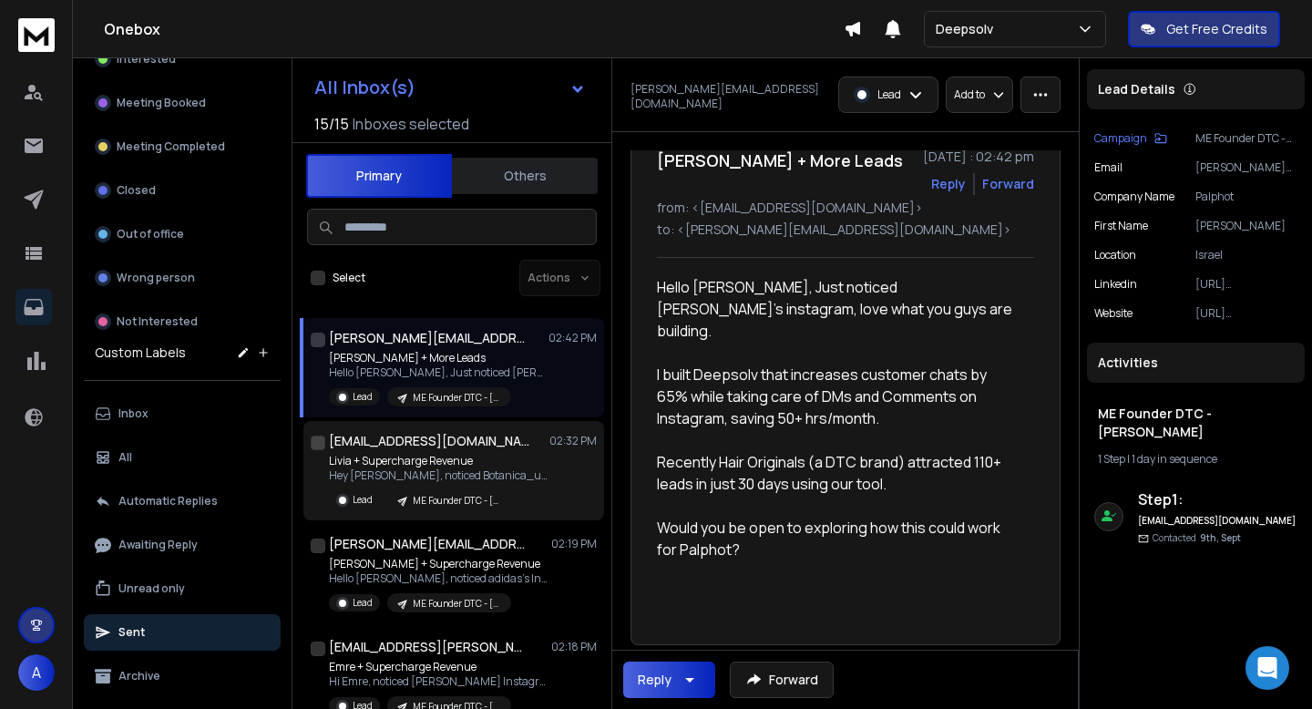
click at [484, 463] on p "Livia + Supercharge Revenue" at bounding box center [438, 461] width 219 height 15
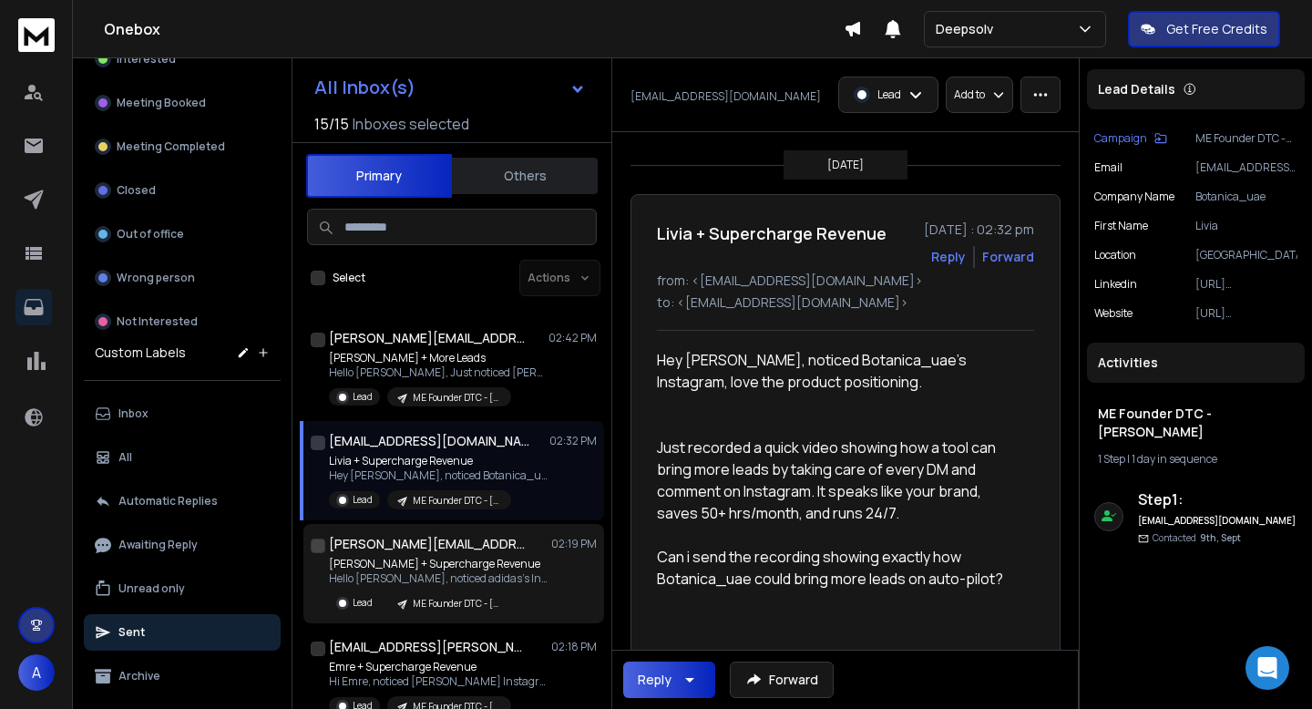
click at [376, 557] on p "[PERSON_NAME] + Supercharge Revenue" at bounding box center [438, 564] width 219 height 15
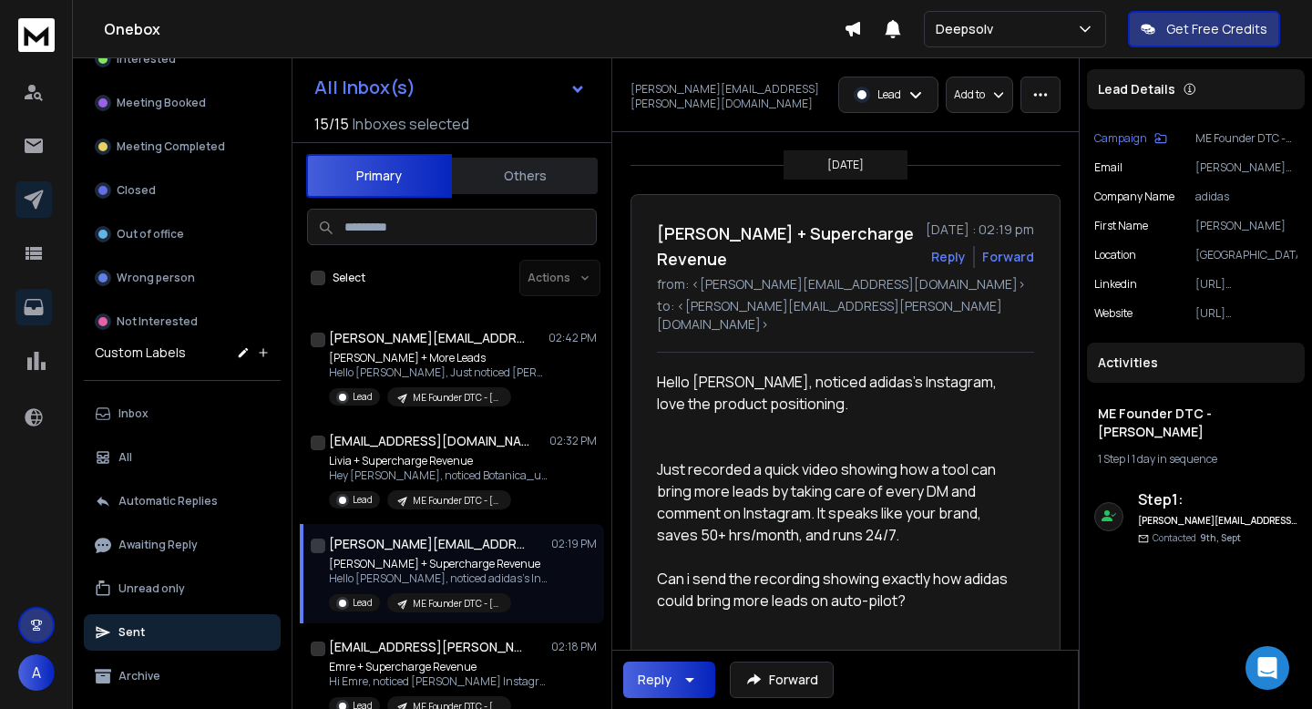
click at [40, 200] on icon at bounding box center [34, 200] width 22 height 22
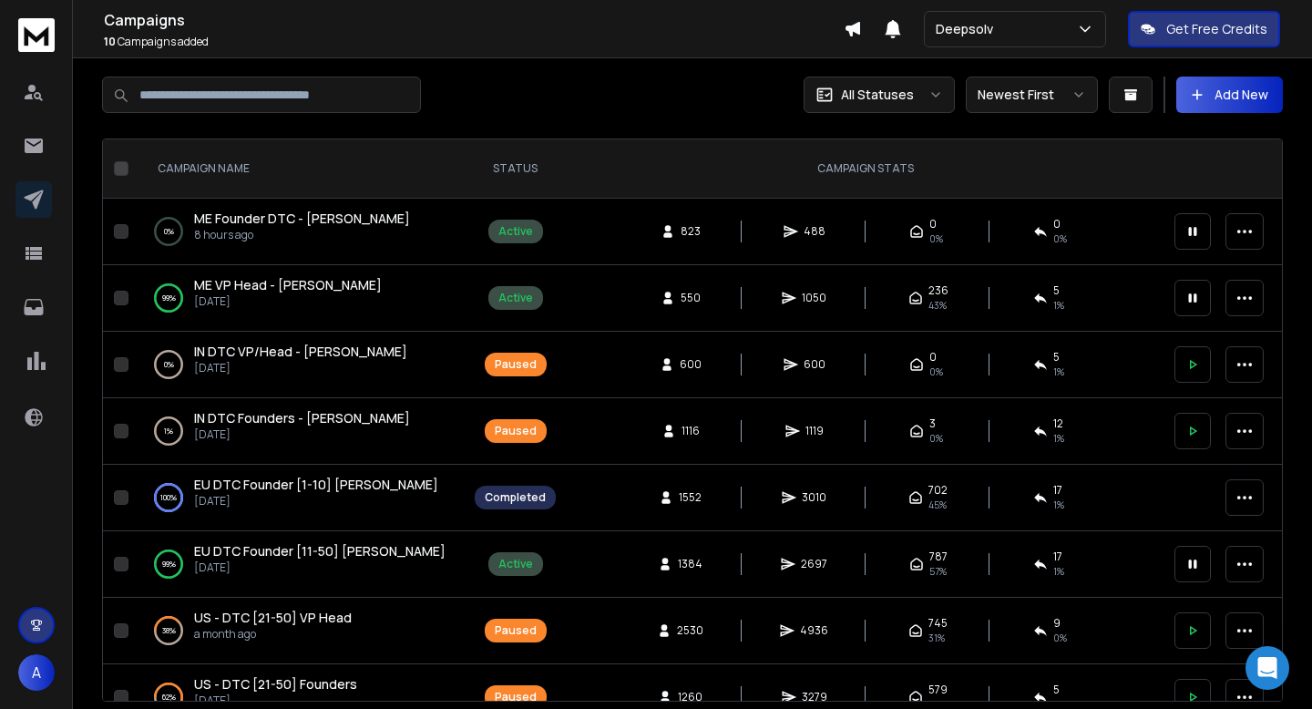
click at [292, 225] on span "ME Founder DTC - [PERSON_NAME]" at bounding box center [302, 218] width 216 height 17
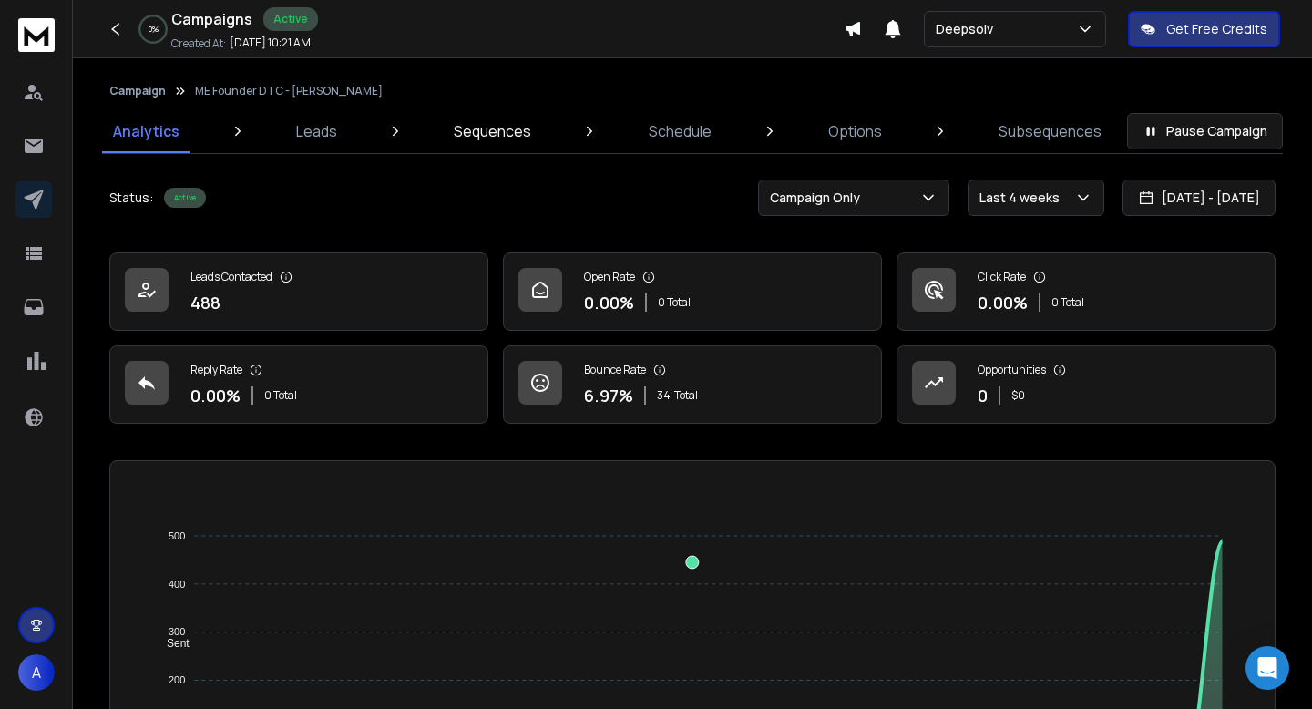
click at [495, 124] on p "Sequences" at bounding box center [492, 131] width 77 height 22
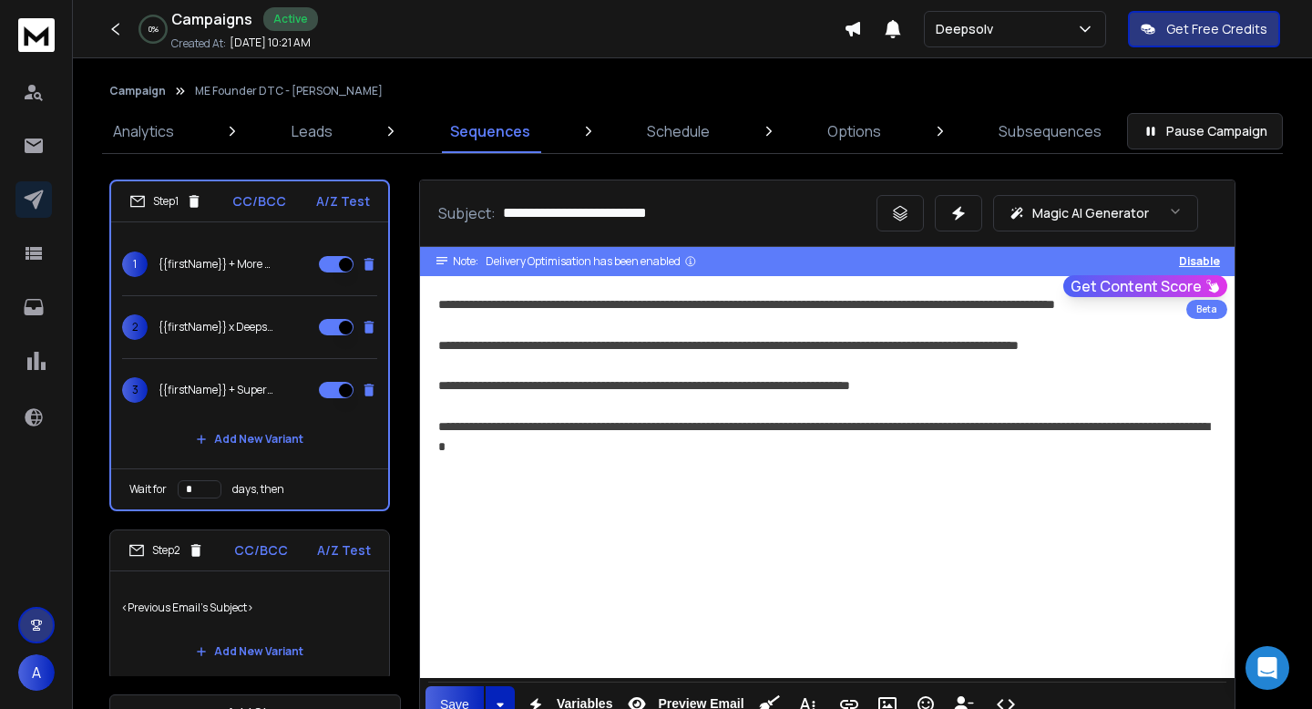
click at [215, 307] on div "2 {{firstName}} x Deepsolv Intro" at bounding box center [249, 327] width 255 height 63
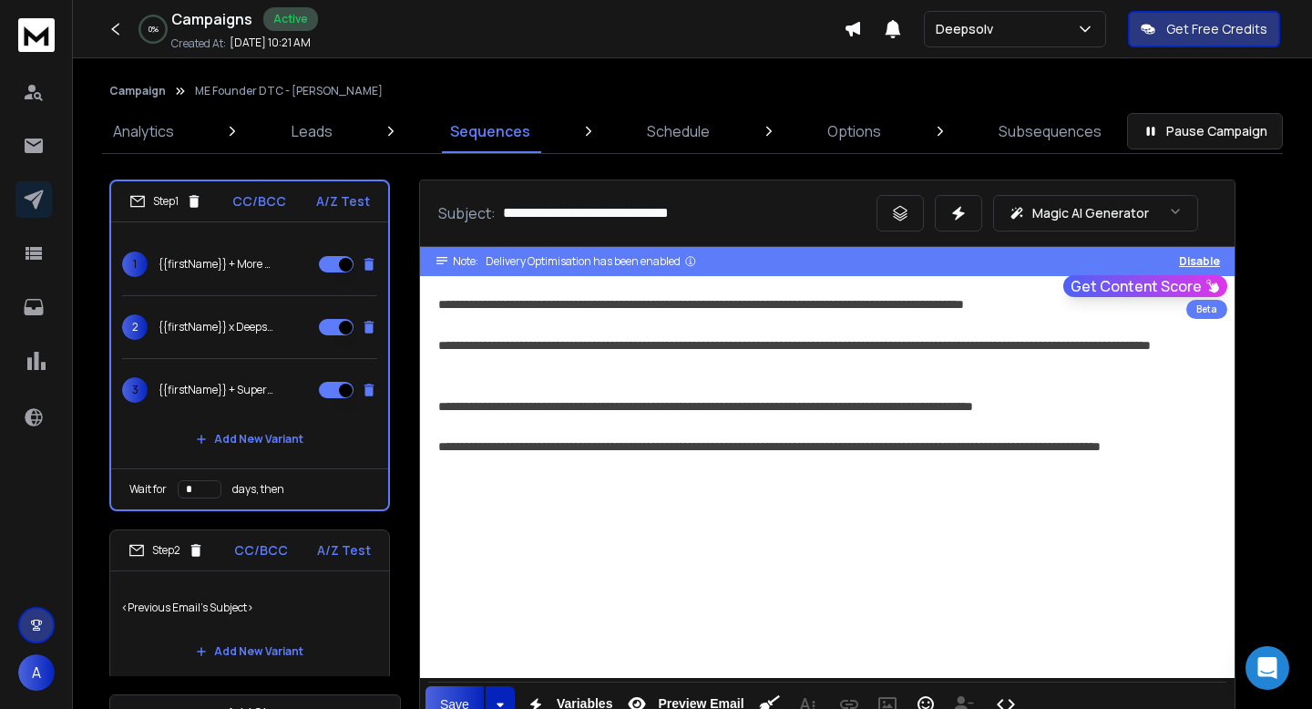
click at [217, 393] on p "{{firstName}} + Supercharge Revenue" at bounding box center [216, 390] width 117 height 15
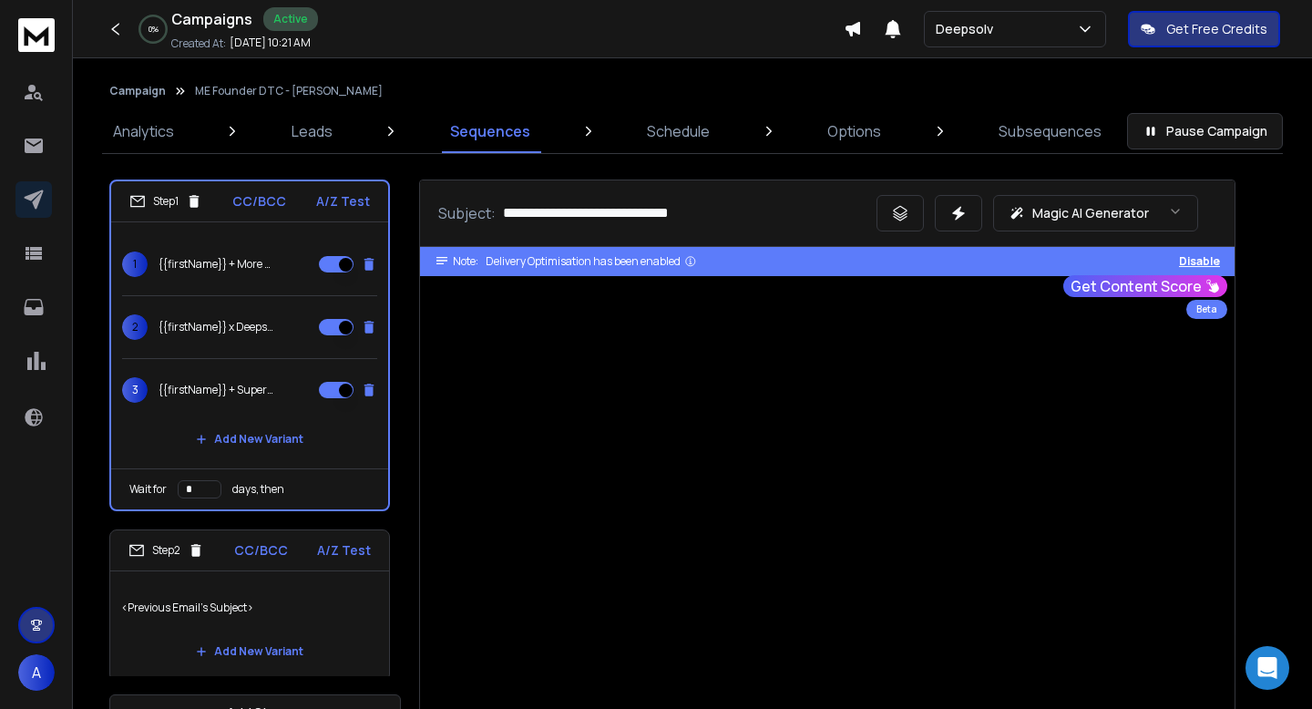
type input "**********"
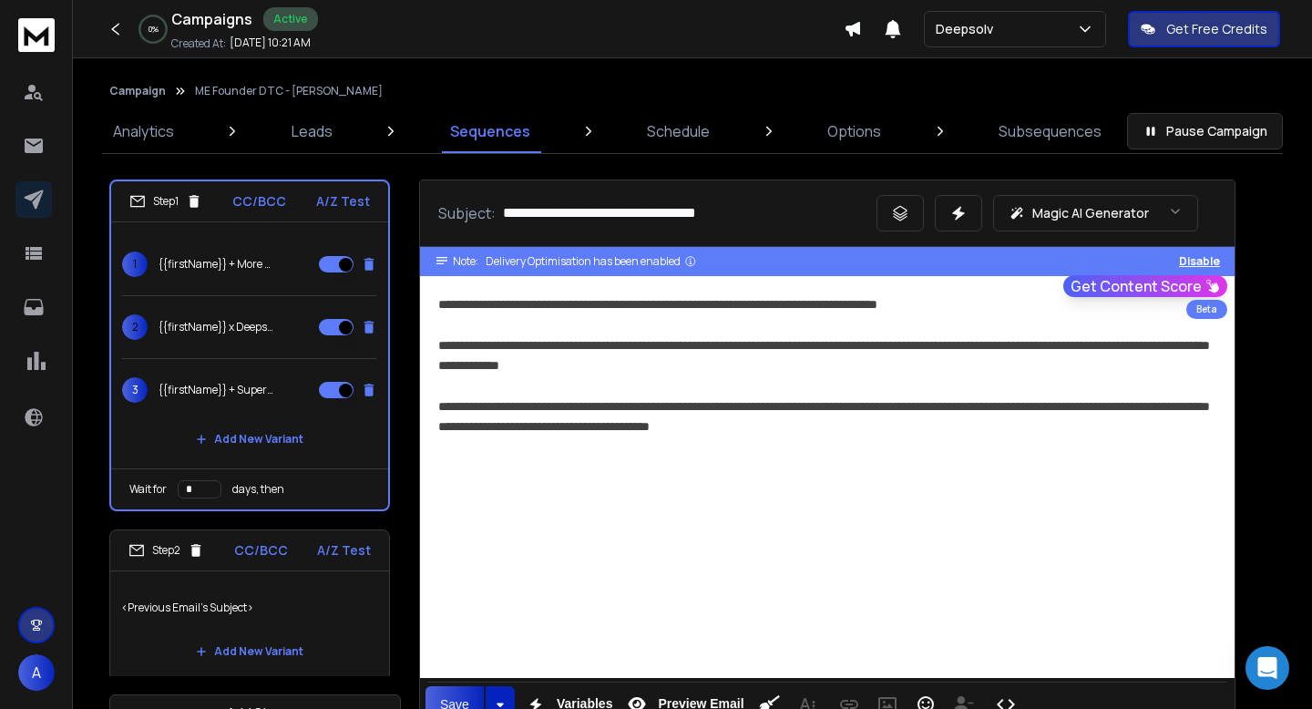
click at [705, 345] on div "**********" at bounding box center [827, 355] width 778 height 41
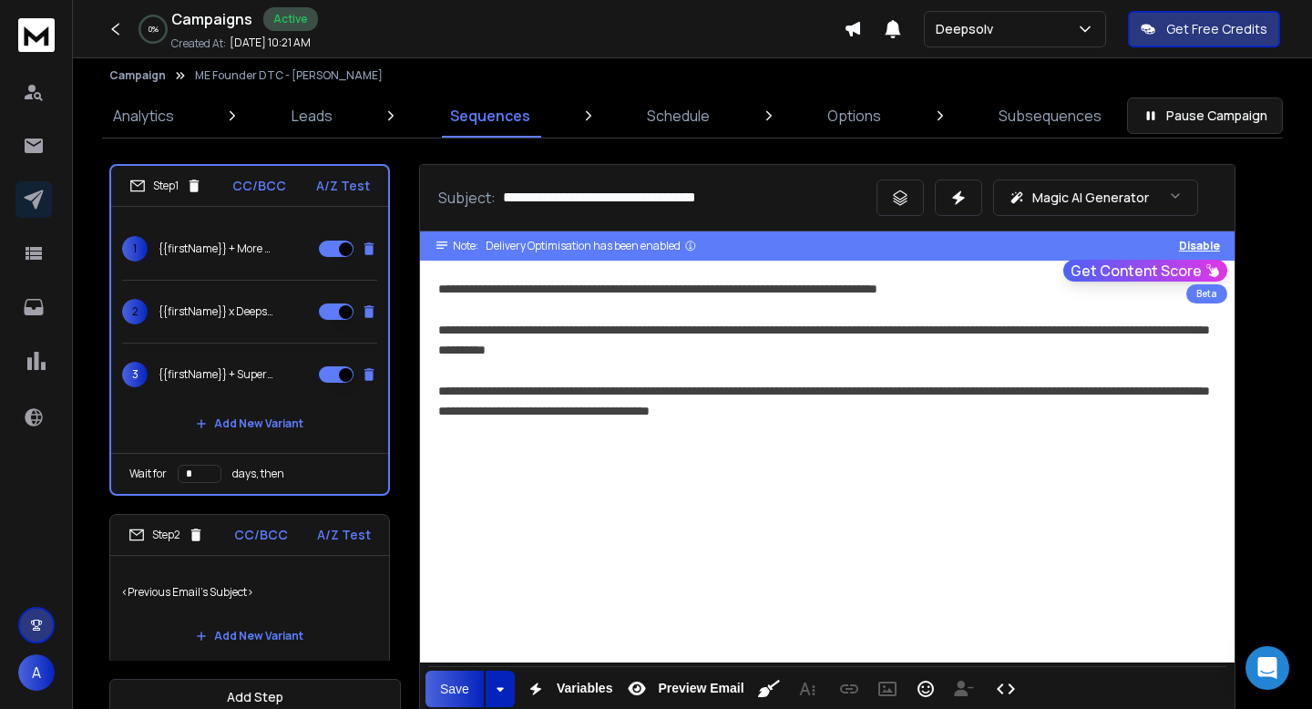
scroll to position [20, 0]
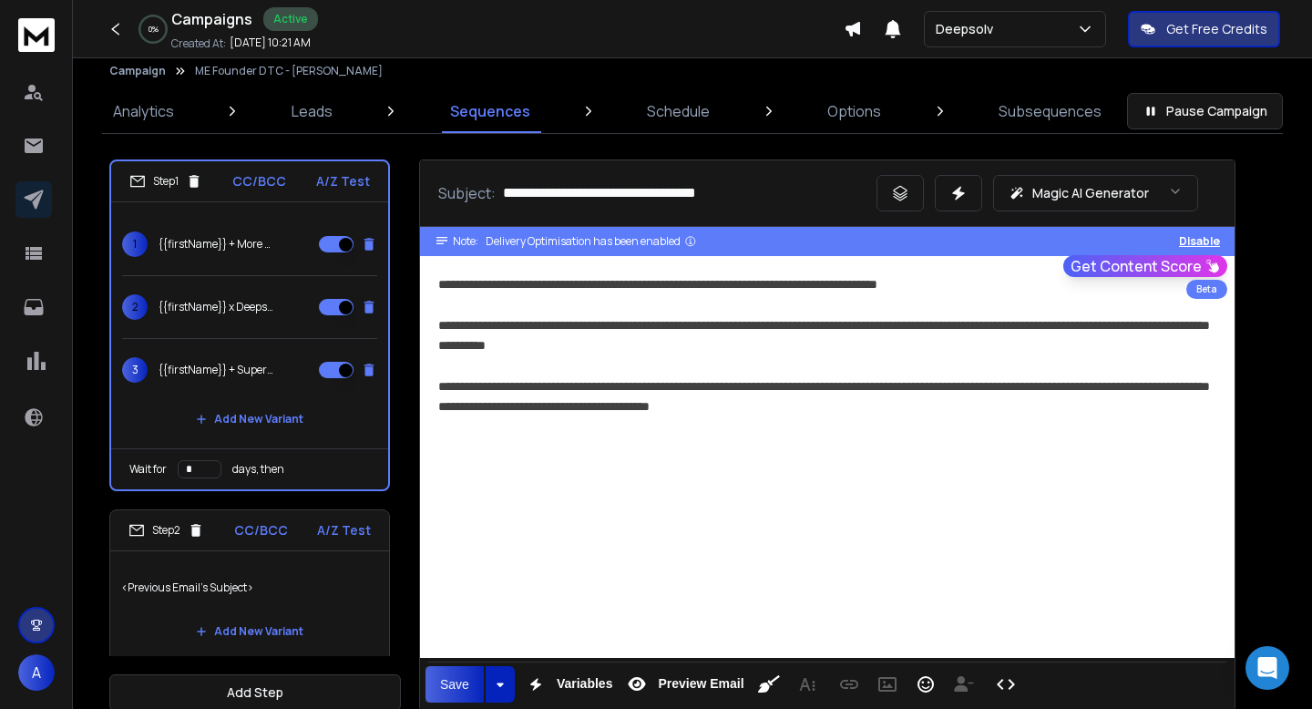
click at [719, 326] on div "**********" at bounding box center [827, 335] width 778 height 41
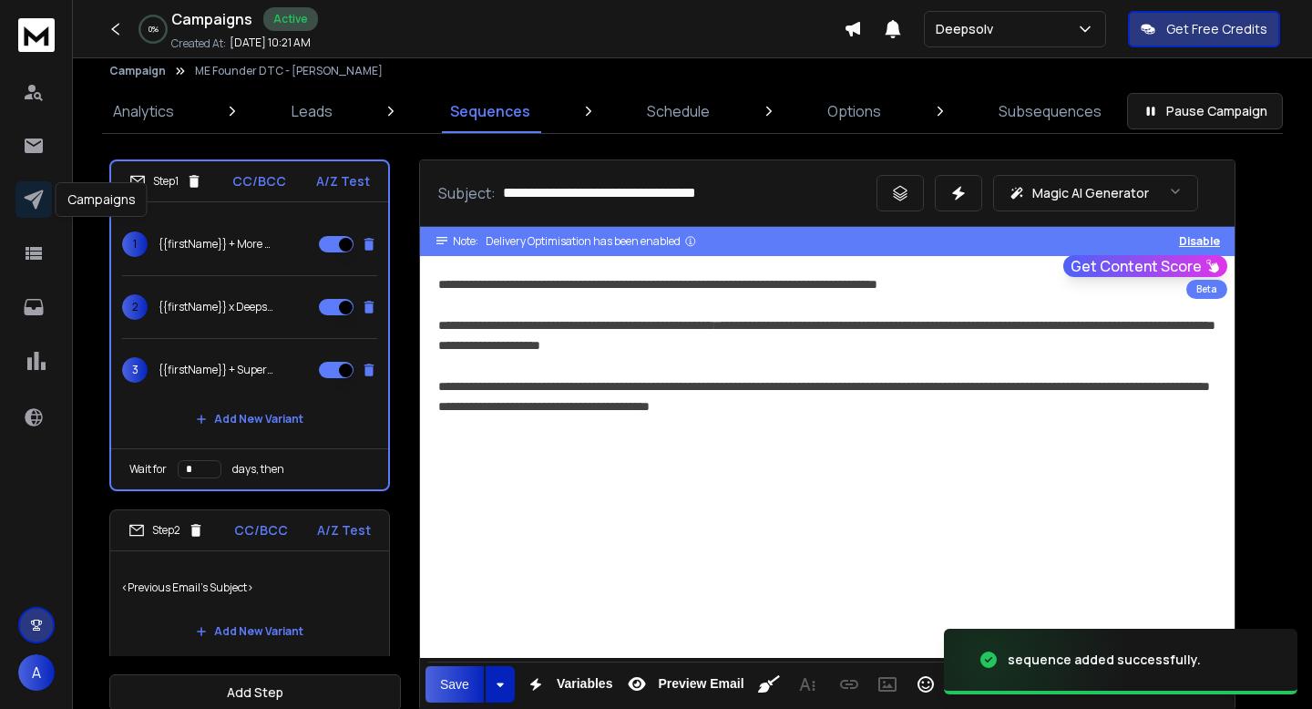
click at [30, 206] on icon at bounding box center [34, 200] width 22 height 22
